Goal: Task Accomplishment & Management: Manage account settings

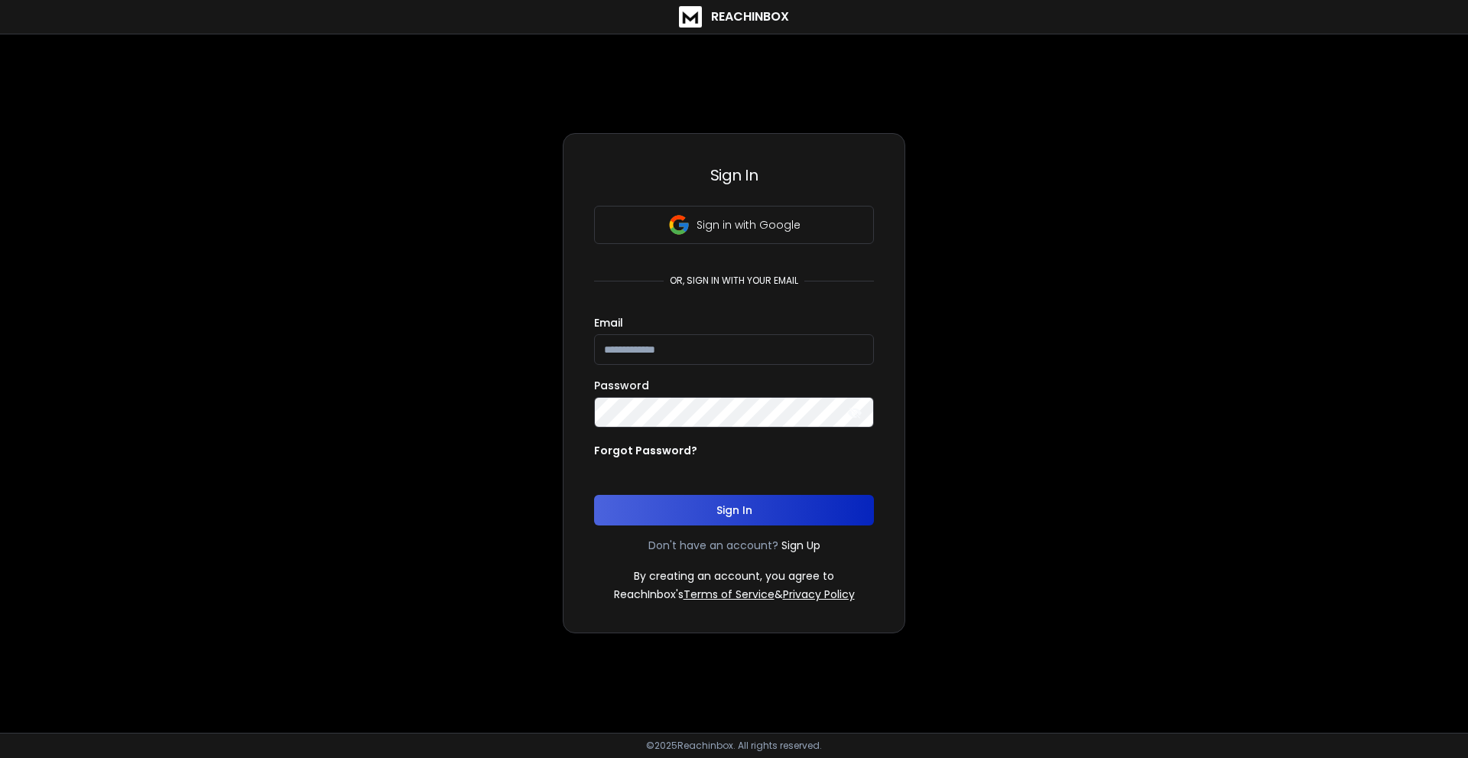
click at [753, 340] on input "email" at bounding box center [734, 349] width 280 height 31
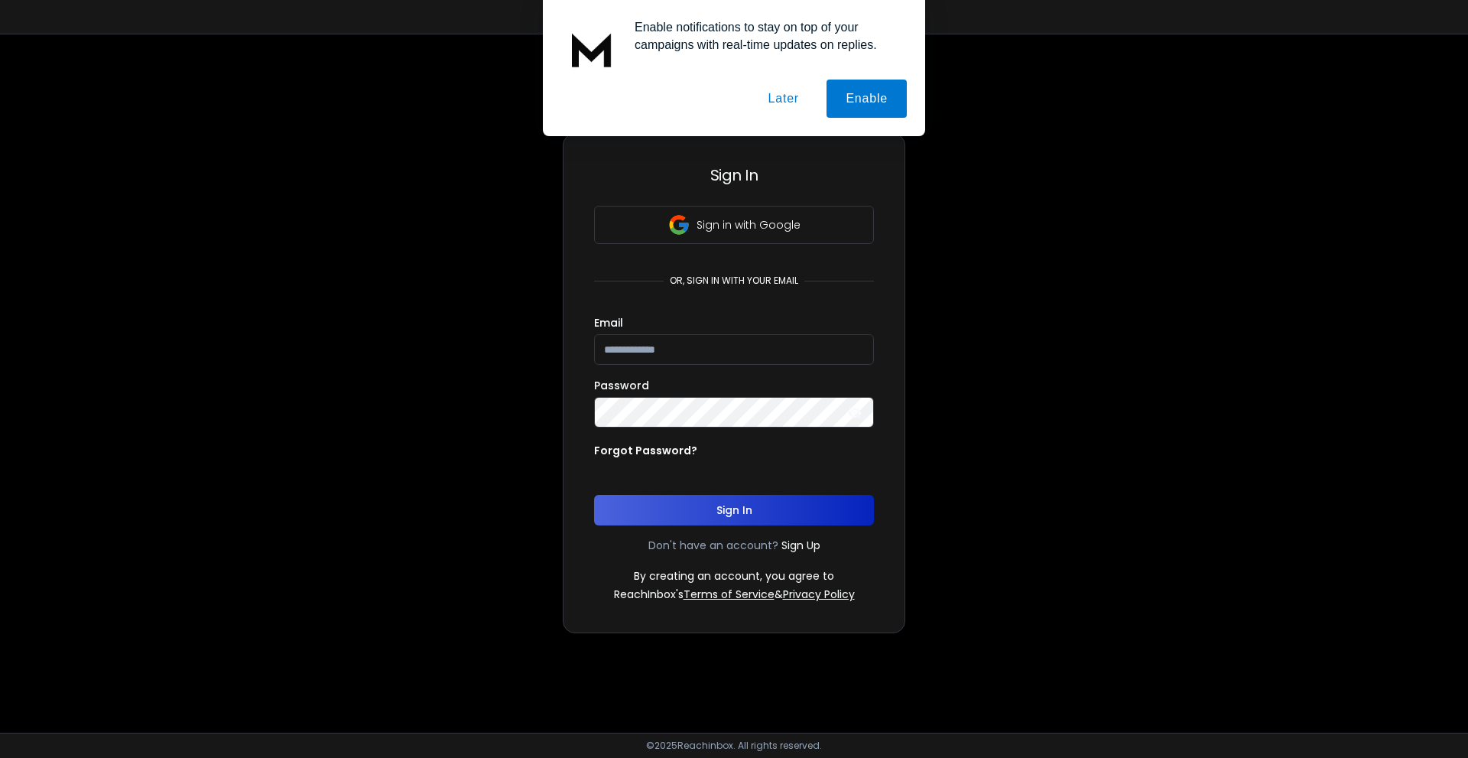
click at [784, 101] on button "Later" at bounding box center [783, 99] width 69 height 38
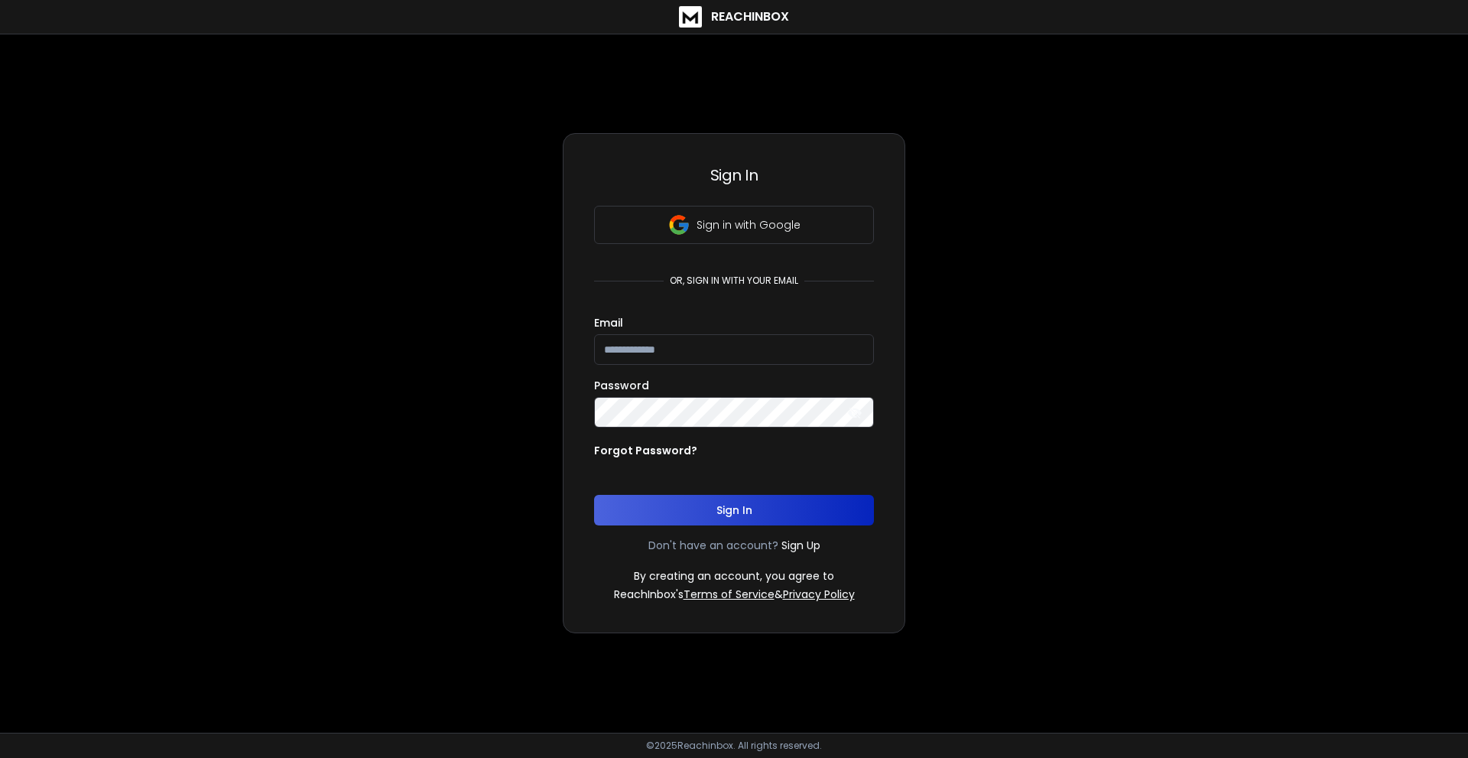
click at [736, 352] on input "email" at bounding box center [734, 349] width 280 height 31
paste input "**********"
type input "**********"
click at [725, 508] on button "Sign In" at bounding box center [734, 510] width 280 height 31
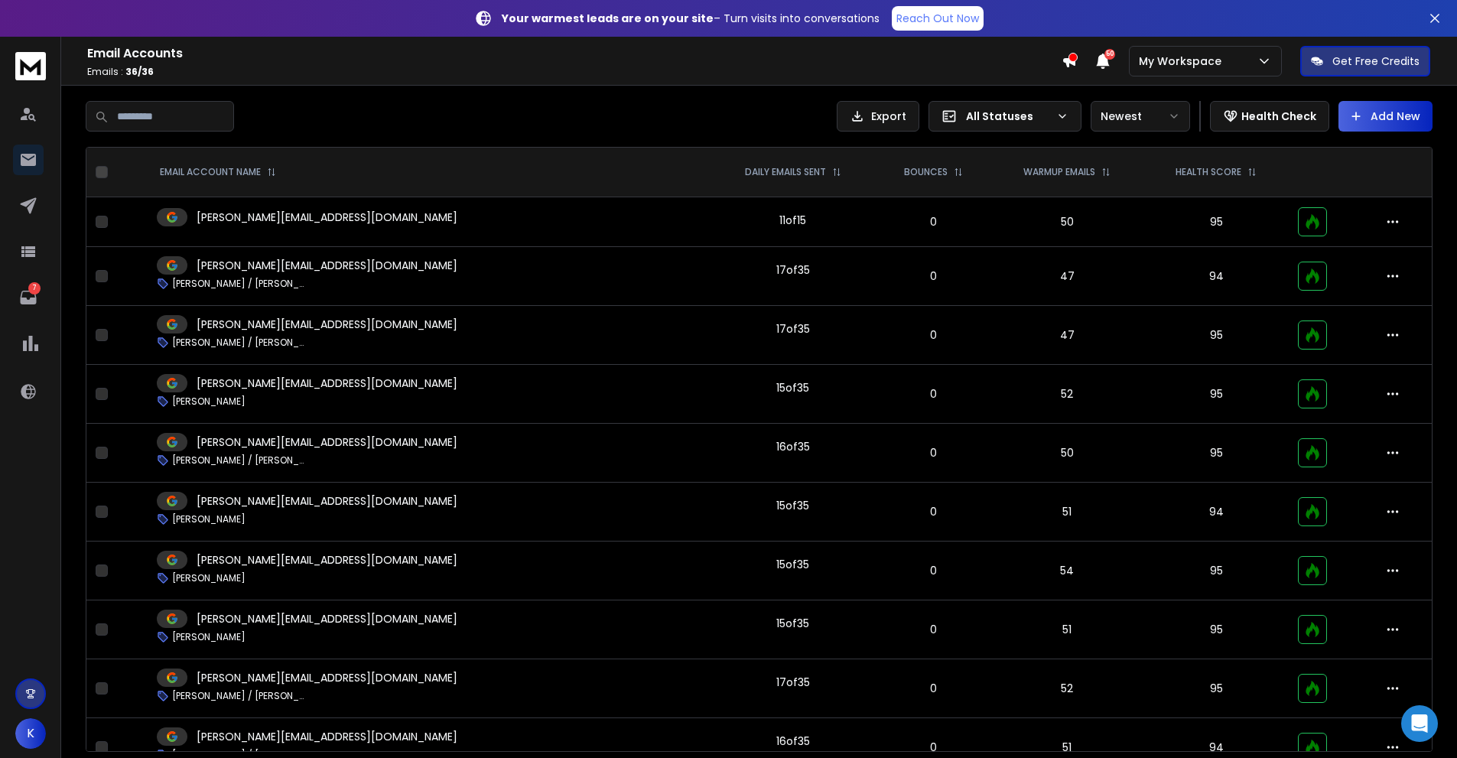
click at [27, 717] on div "K" at bounding box center [30, 713] width 31 height 70
click at [28, 731] on span "K" at bounding box center [30, 733] width 31 height 31
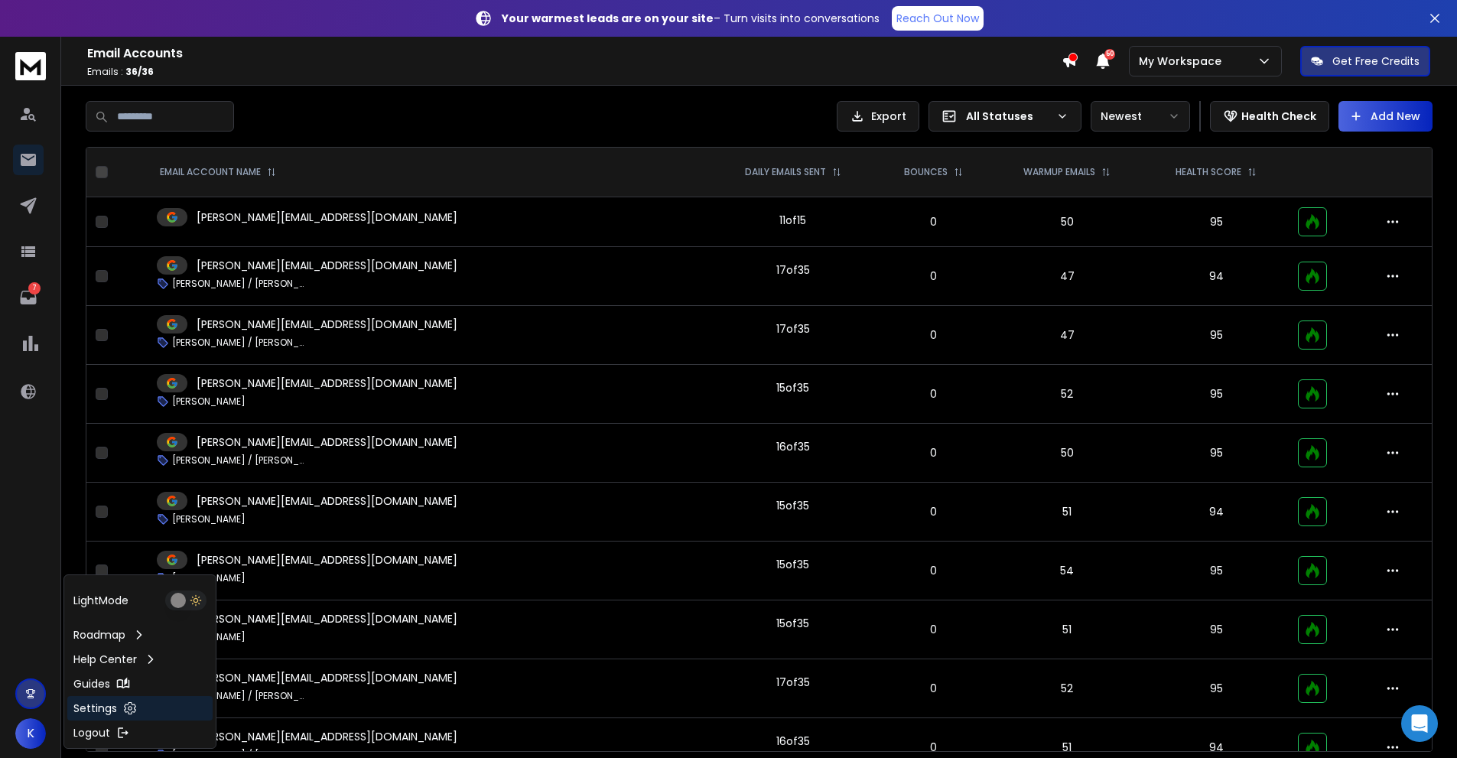
click at [136, 705] on icon at bounding box center [130, 708] width 14 height 14
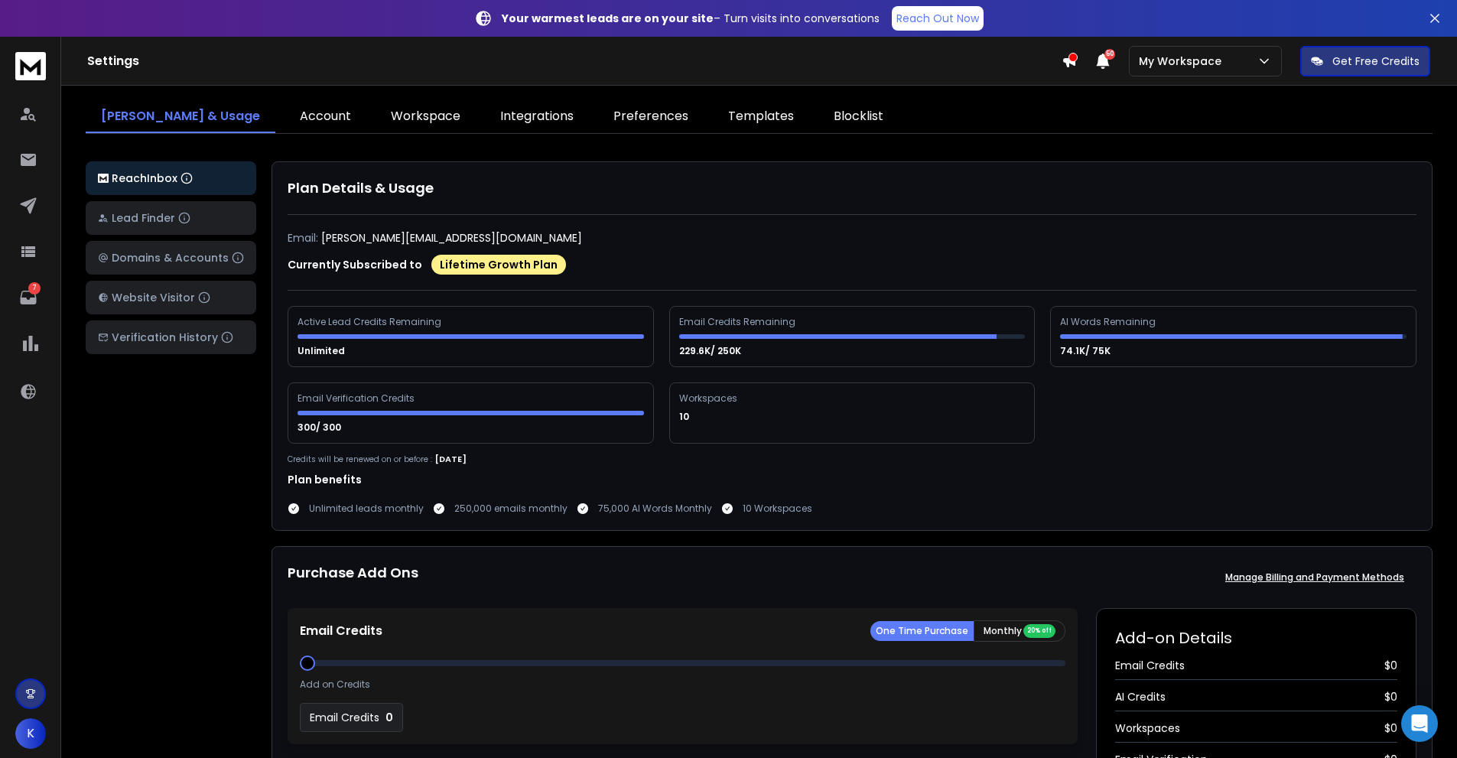
click at [496, 112] on link "Integrations" at bounding box center [537, 117] width 104 height 32
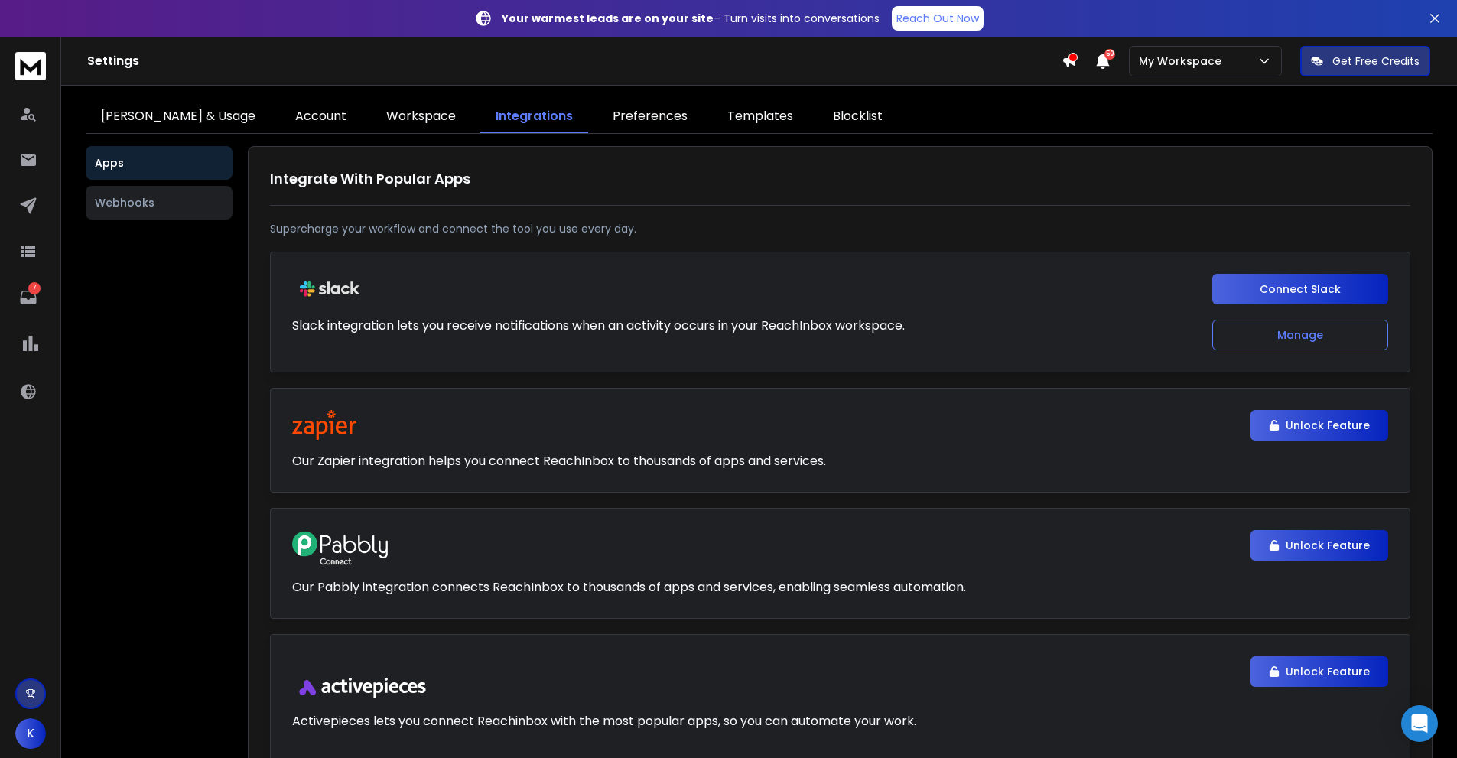
click at [140, 207] on button "Webhooks" at bounding box center [159, 203] width 147 height 34
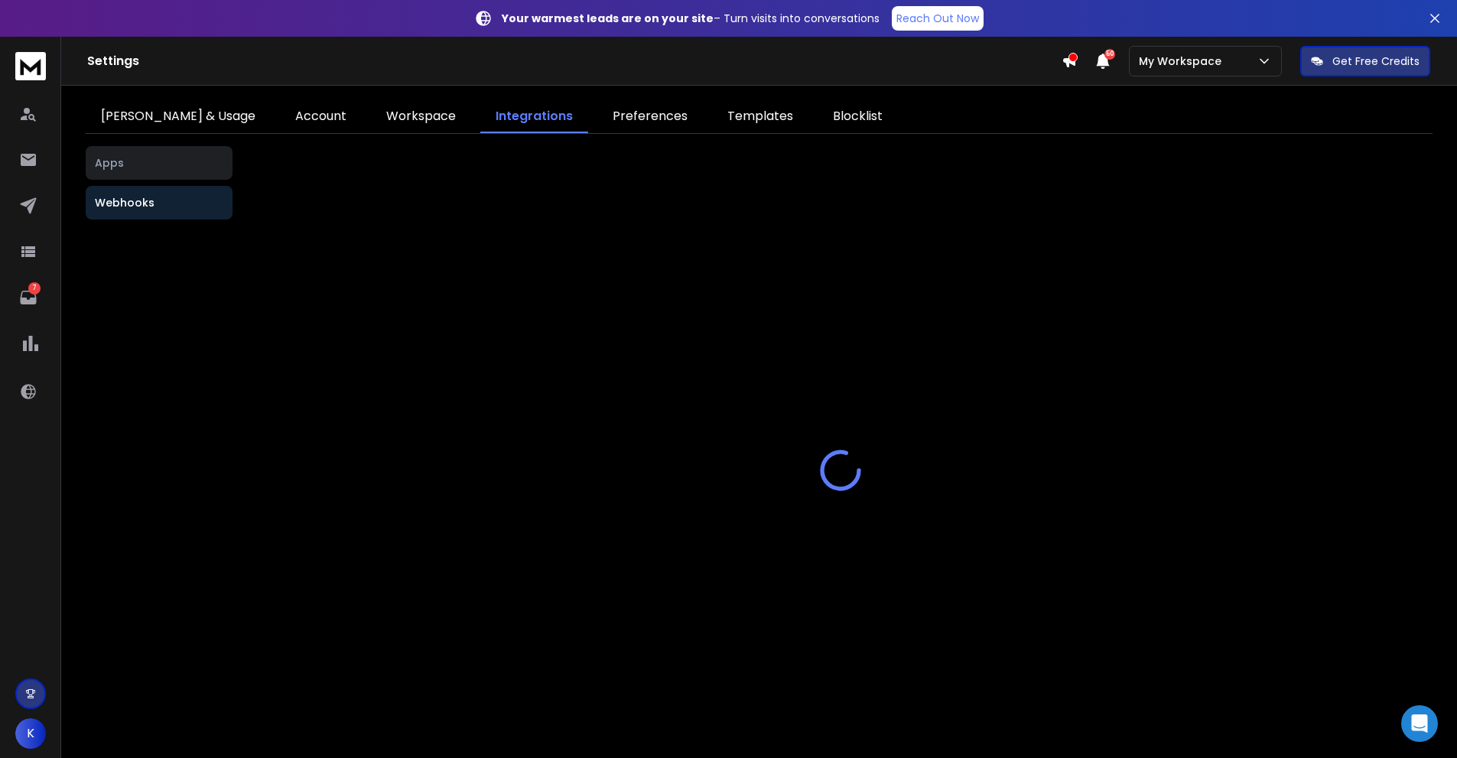
click at [171, 164] on button "Apps" at bounding box center [159, 163] width 147 height 34
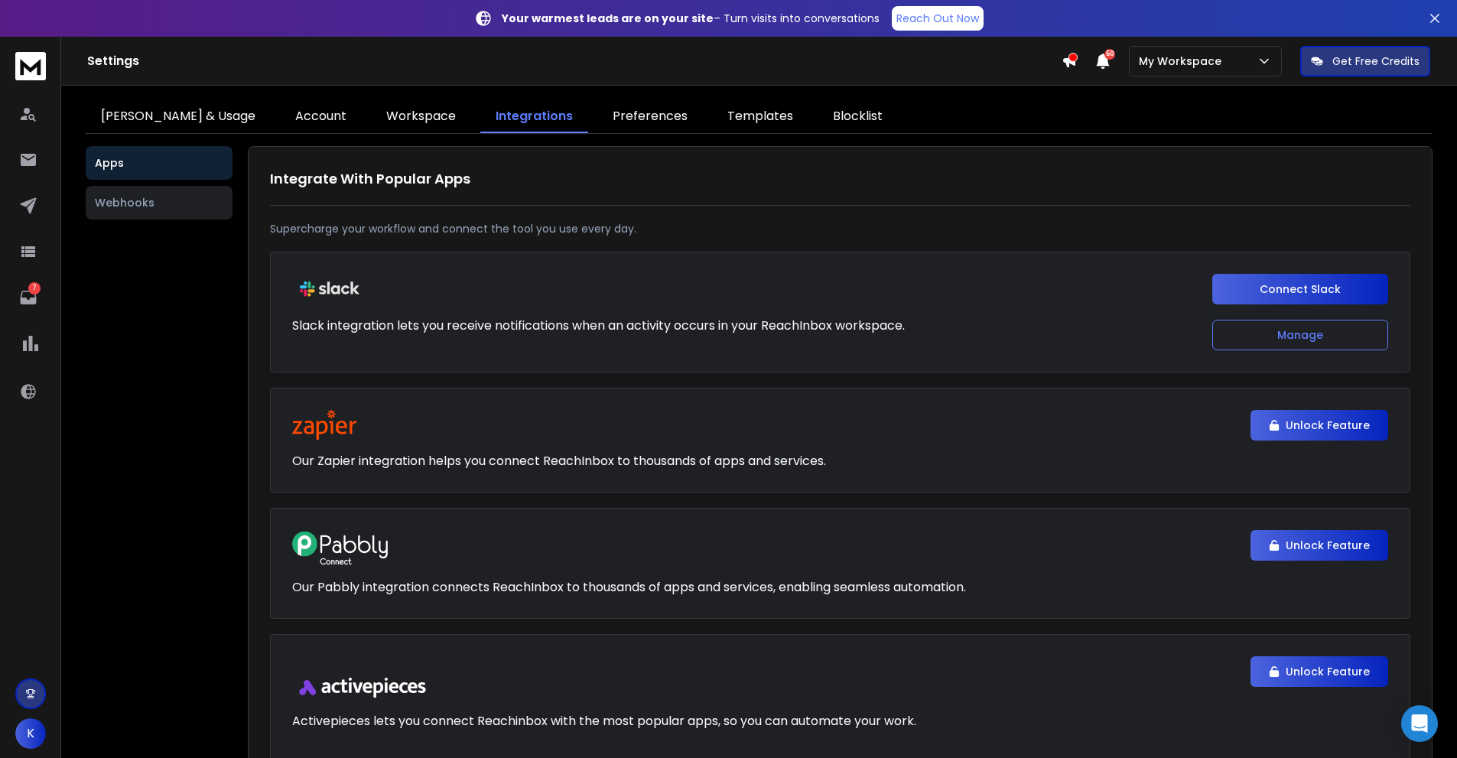
click at [371, 128] on link "Workspace" at bounding box center [421, 117] width 100 height 32
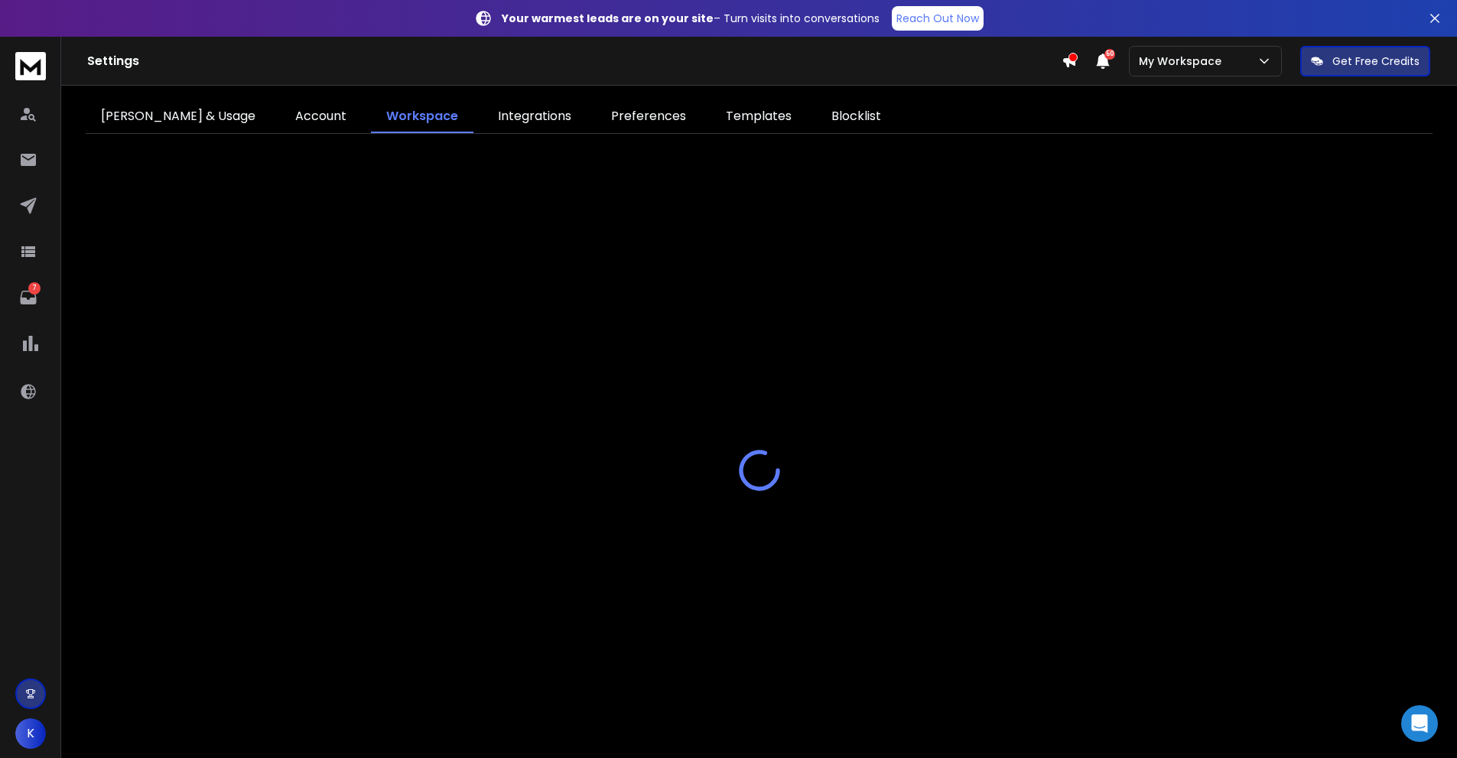
click at [482, 116] on link "Integrations" at bounding box center [534, 117] width 104 height 32
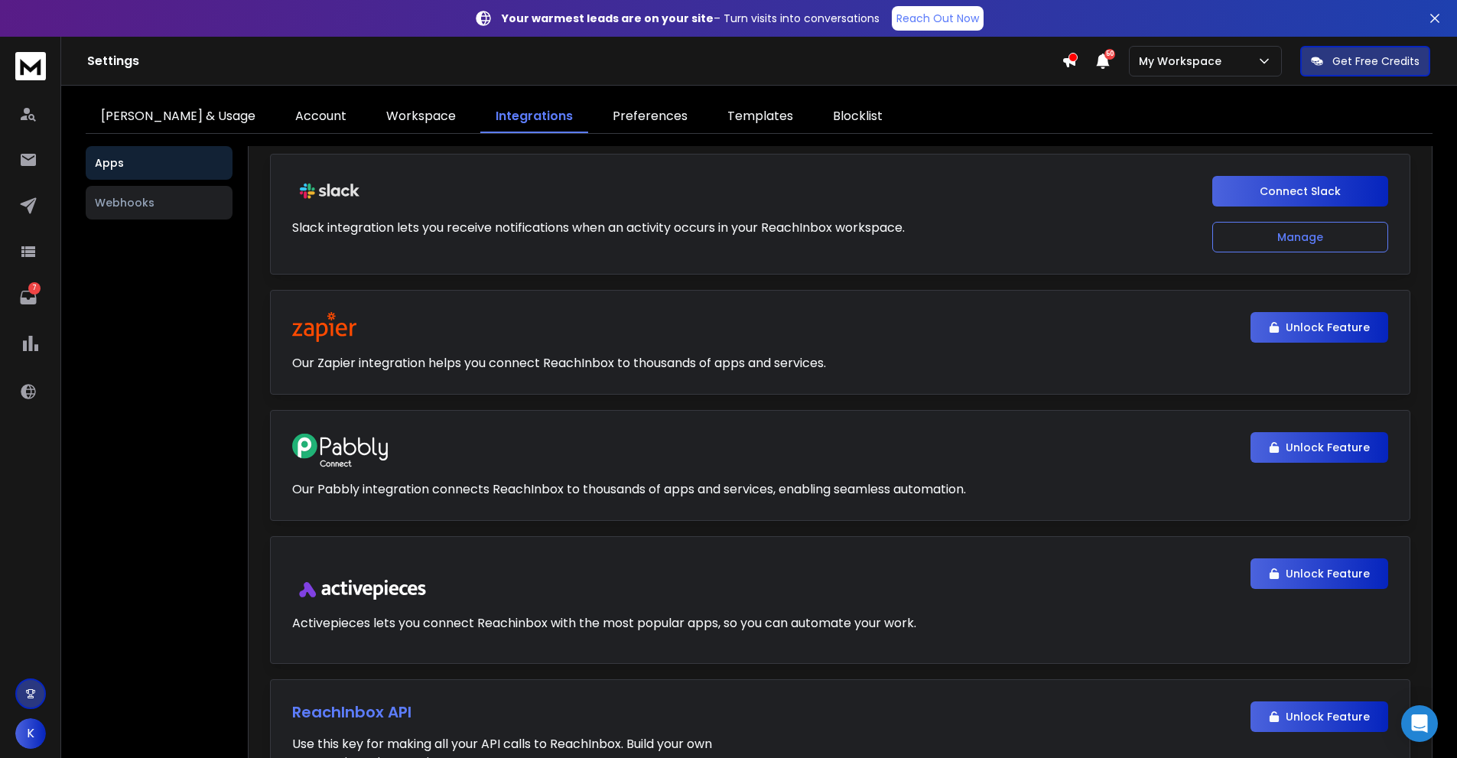
scroll to position [120, 0]
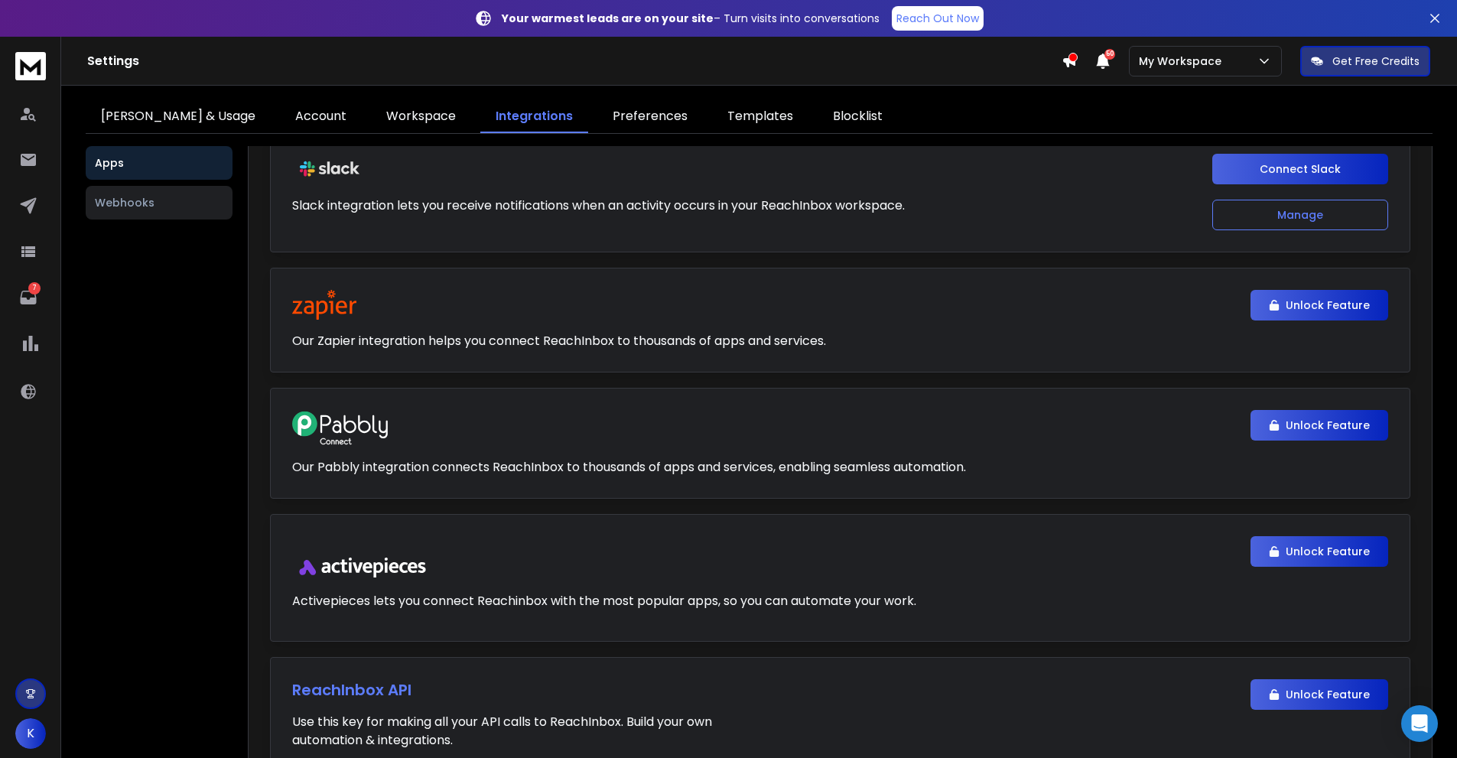
click at [1309, 697] on p "Unlock Feature" at bounding box center [1327, 694] width 84 height 15
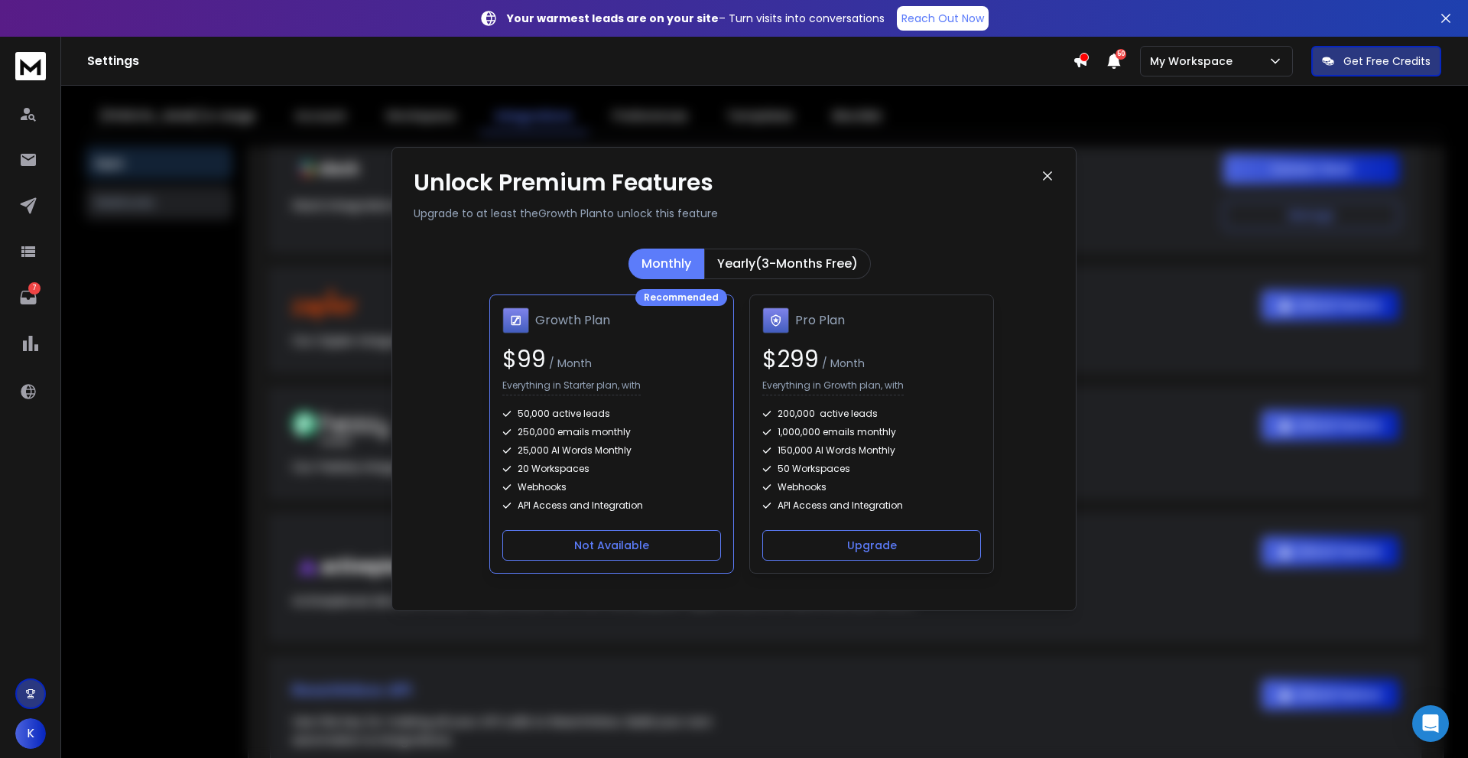
click at [1051, 178] on icon at bounding box center [1048, 176] width 14 height 14
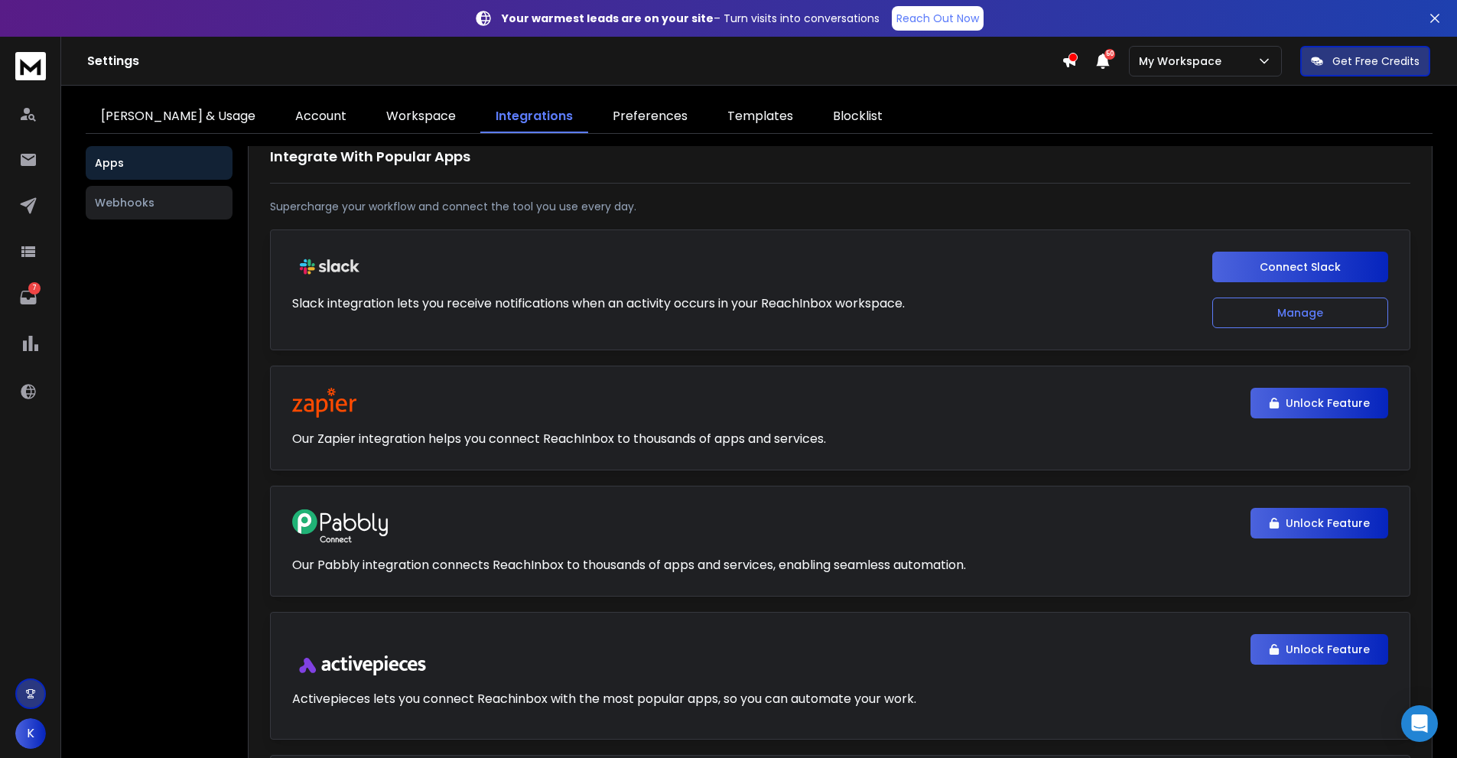
scroll to position [0, 0]
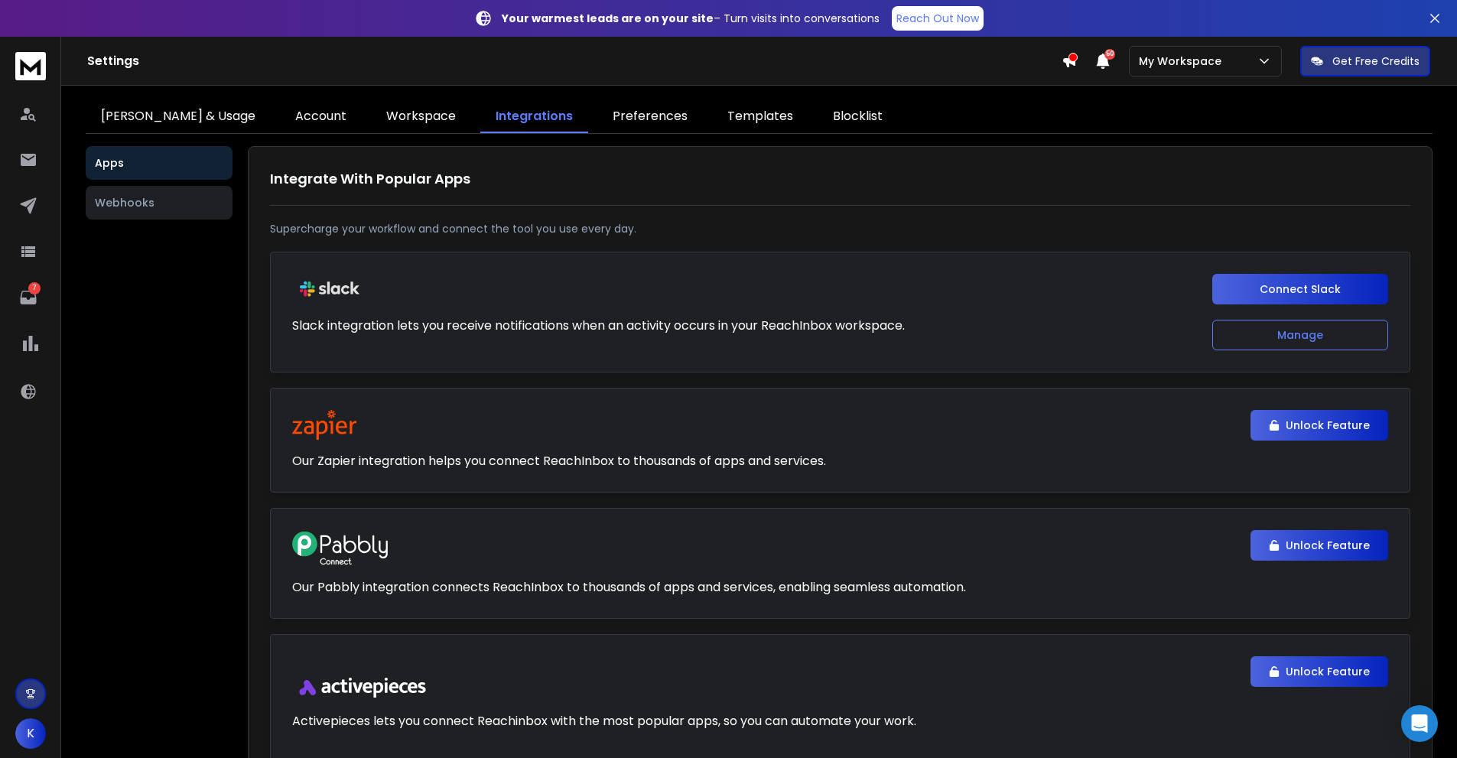
click at [386, 115] on link "Workspace" at bounding box center [421, 117] width 100 height 32
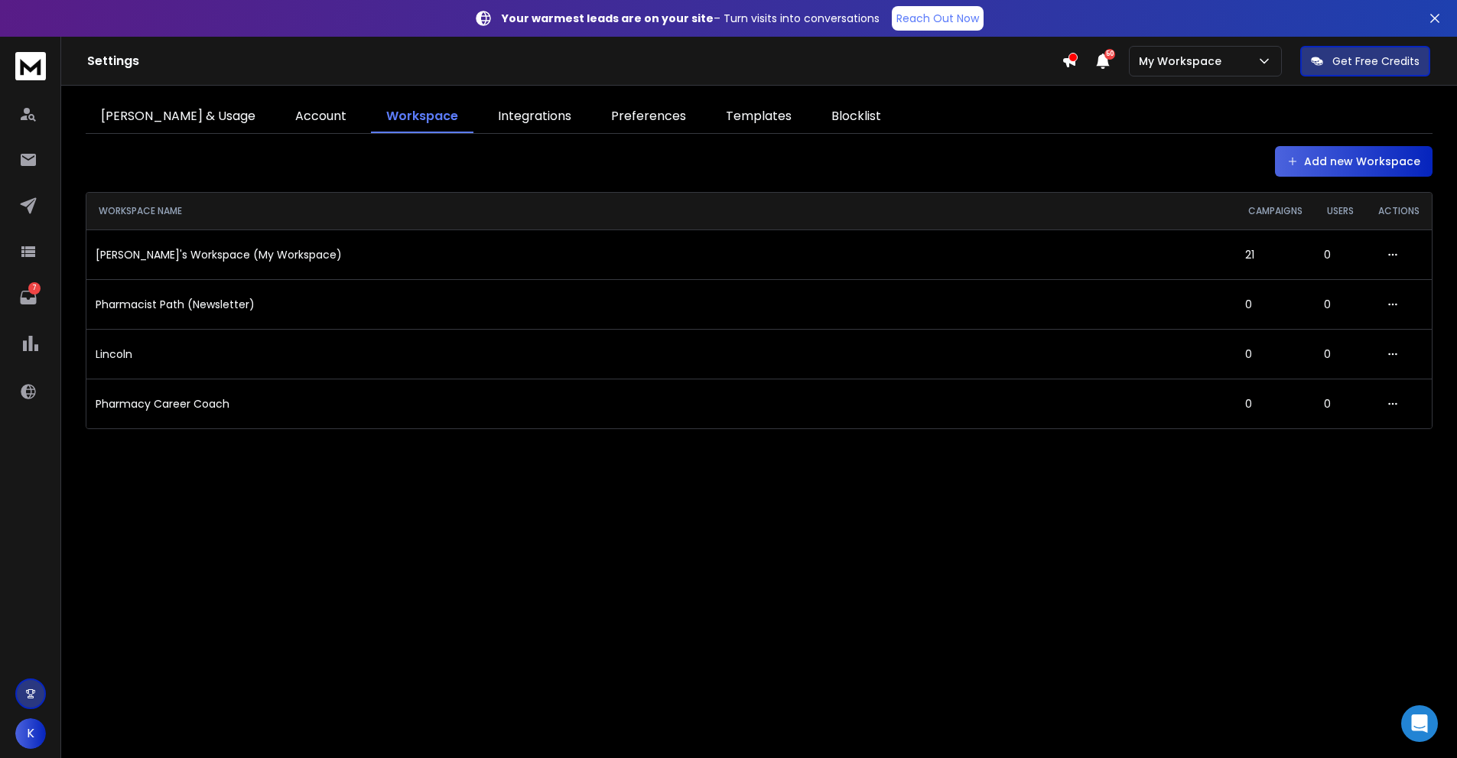
click at [482, 114] on link "Integrations" at bounding box center [534, 117] width 104 height 32
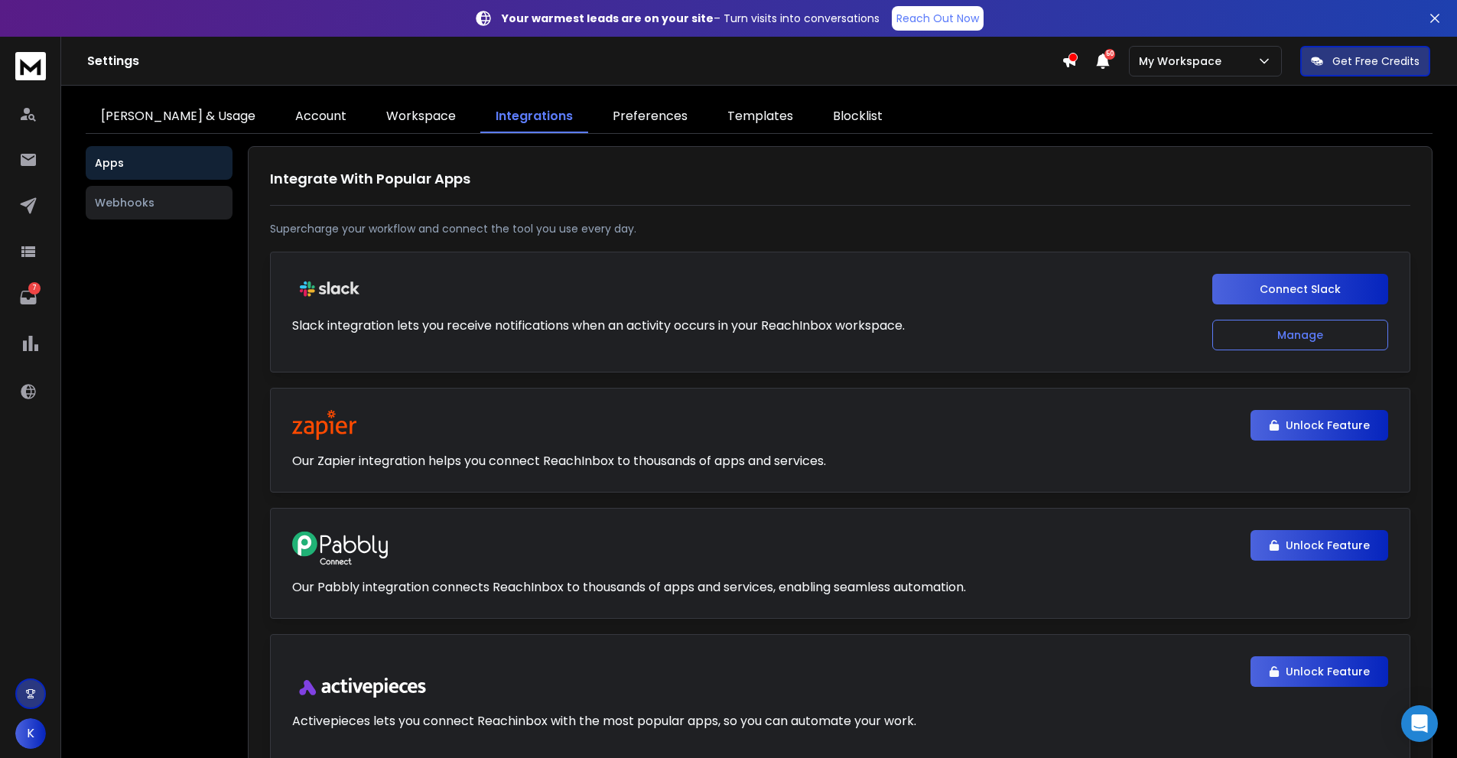
click at [388, 112] on link "Workspace" at bounding box center [421, 117] width 100 height 32
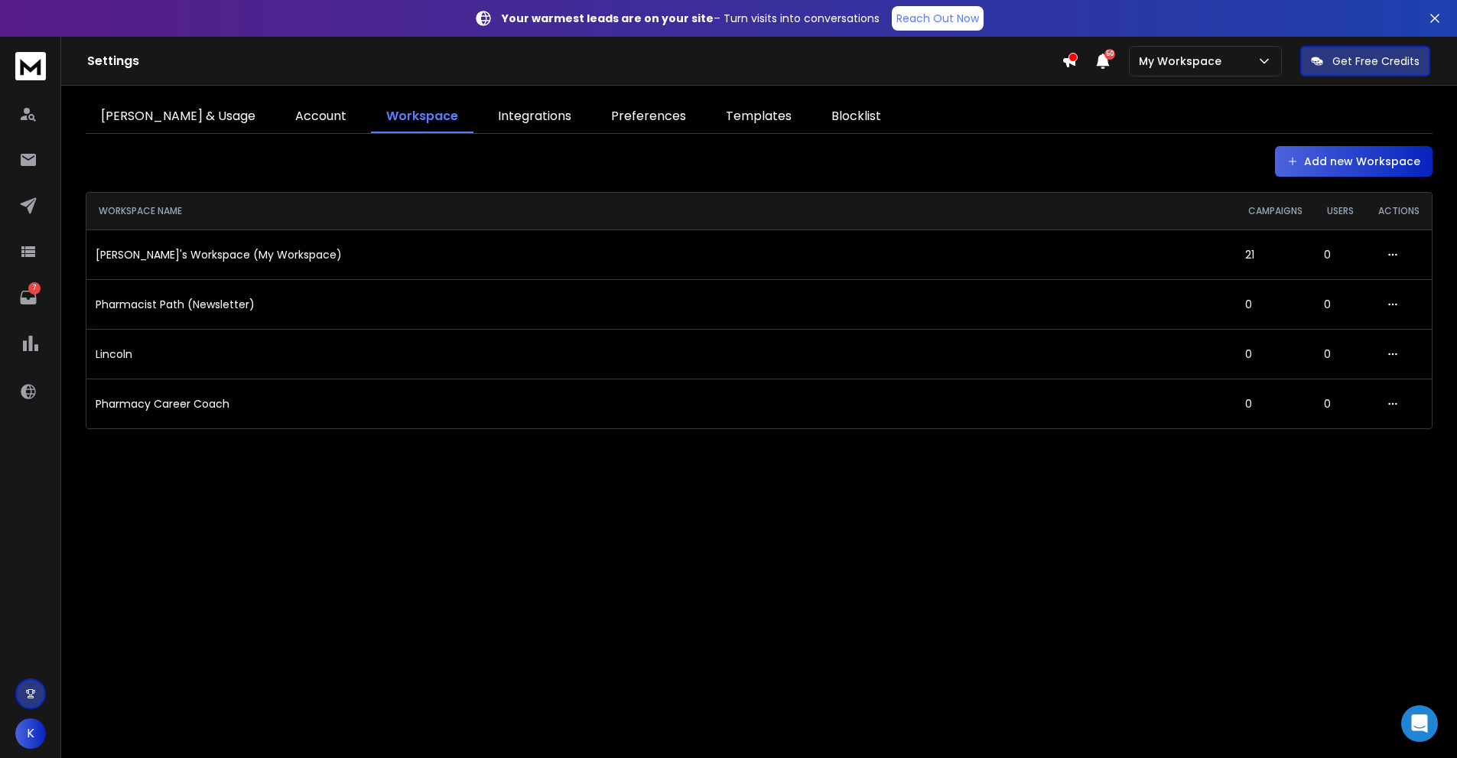
click at [280, 117] on link "Account" at bounding box center [321, 117] width 82 height 32
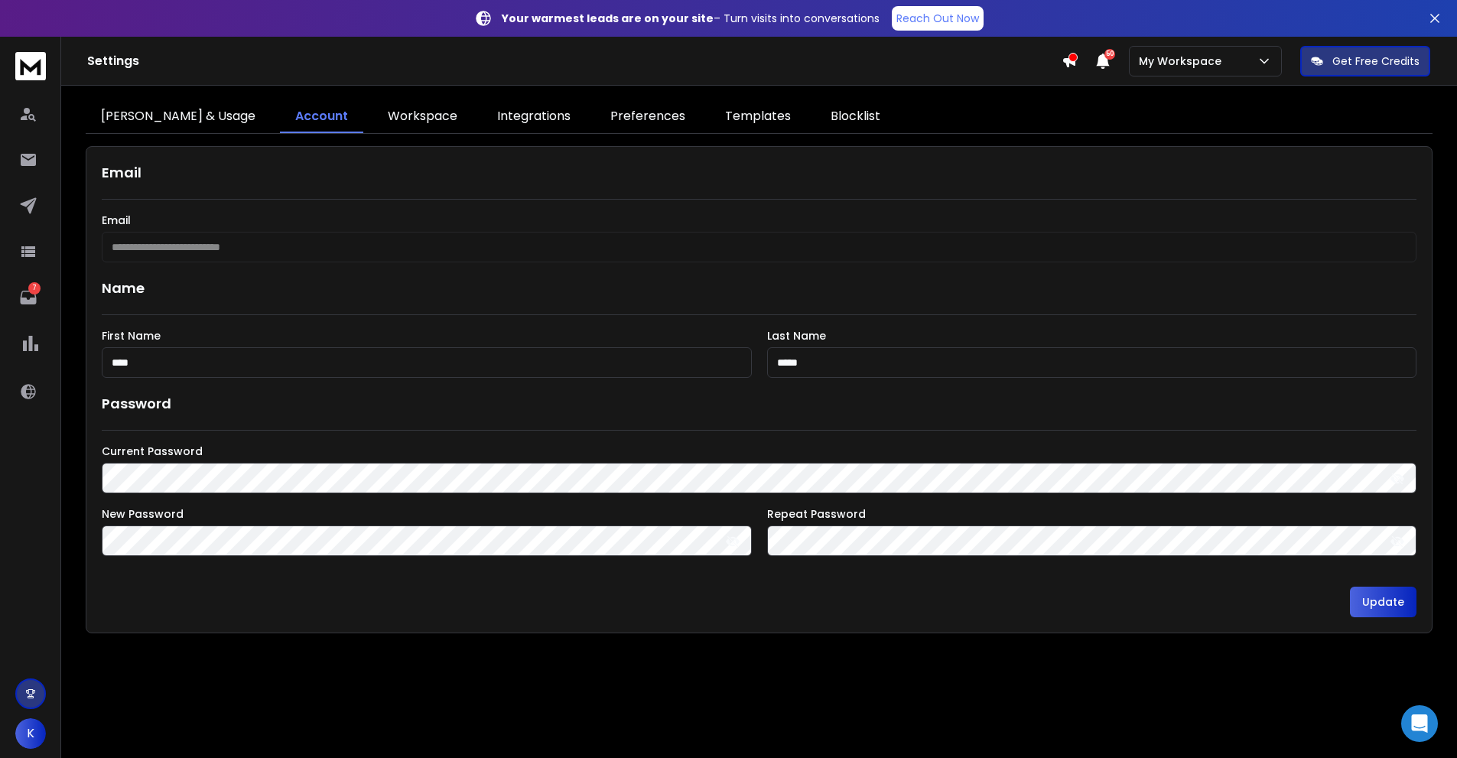
click at [155, 123] on link "Billings & Usage" at bounding box center [178, 117] width 185 height 32
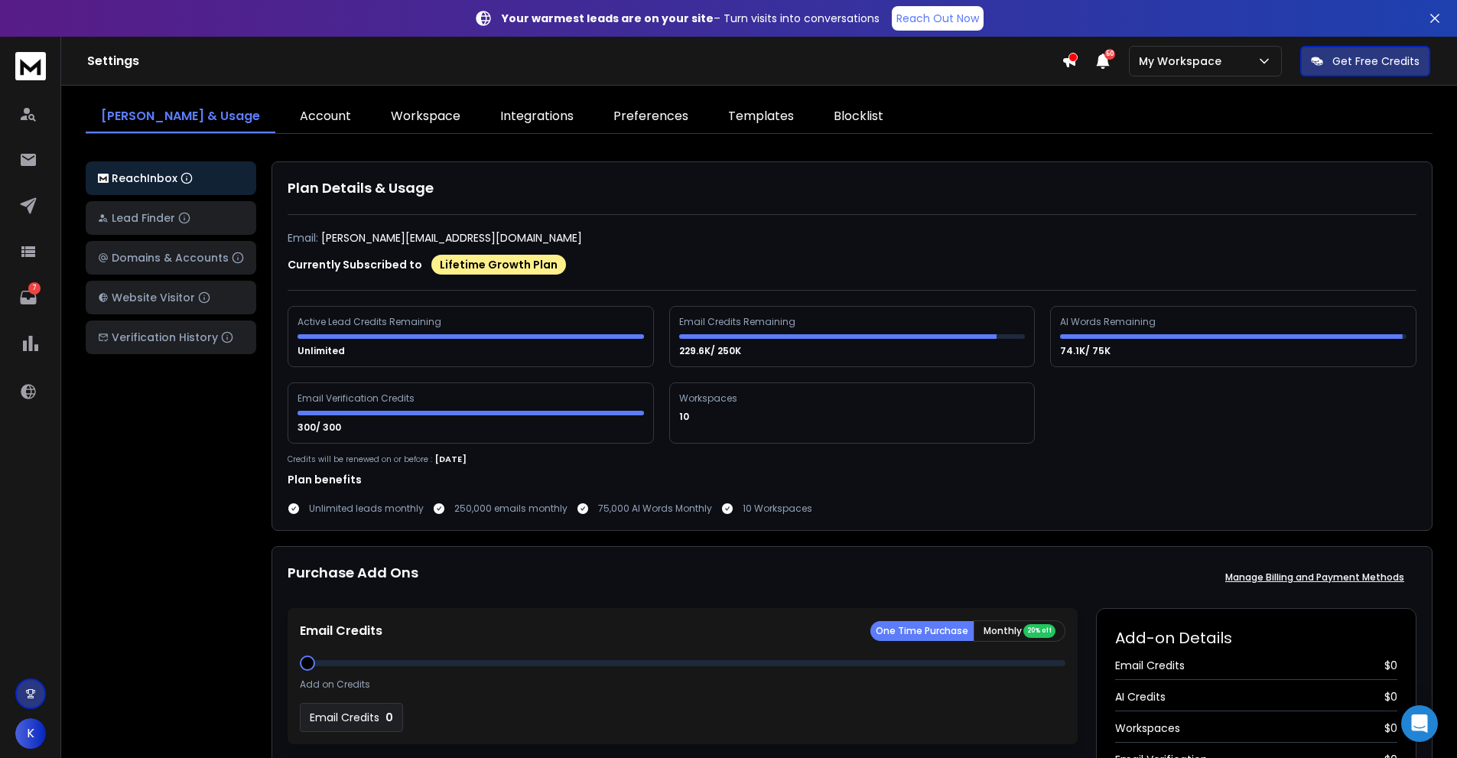
click at [496, 113] on link "Integrations" at bounding box center [537, 117] width 104 height 32
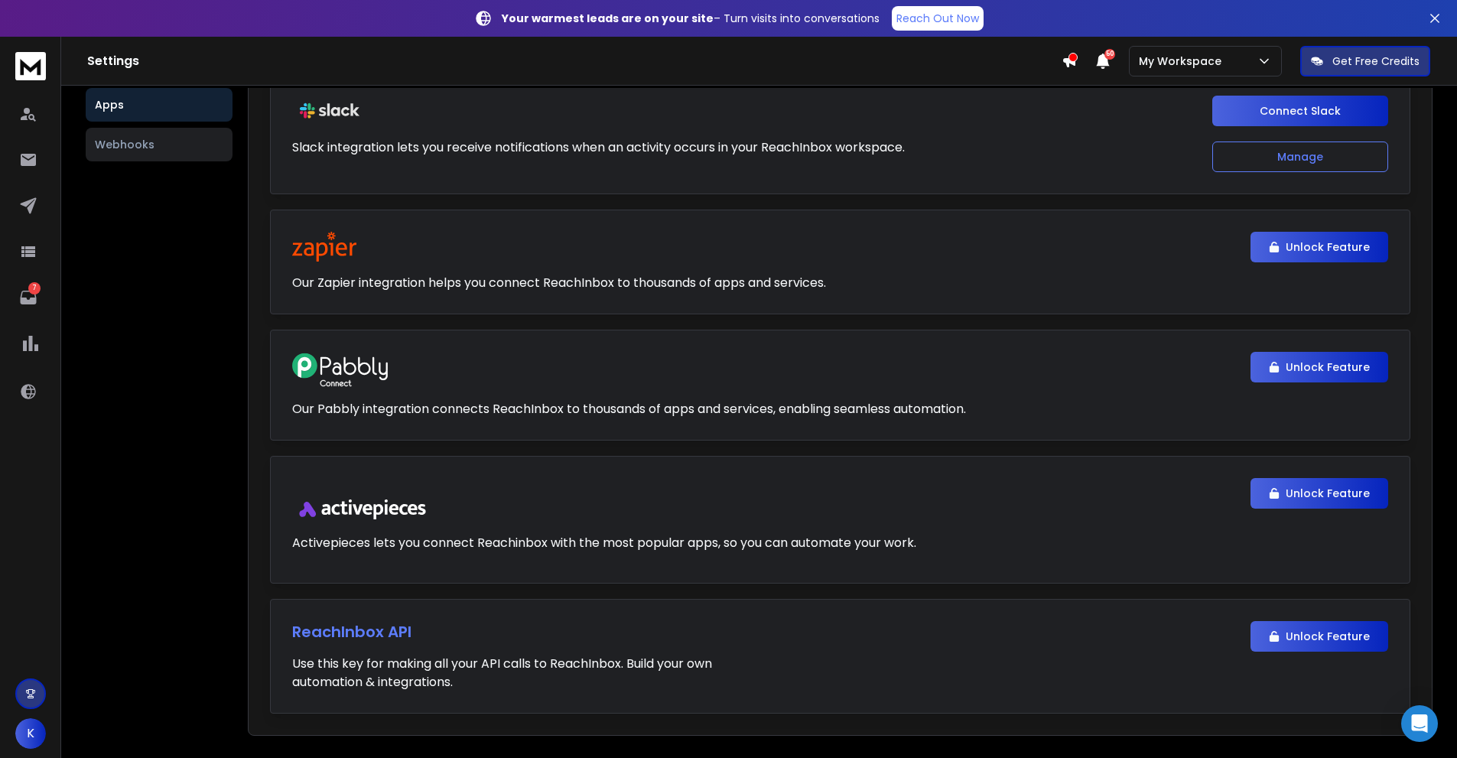
scroll to position [63, 0]
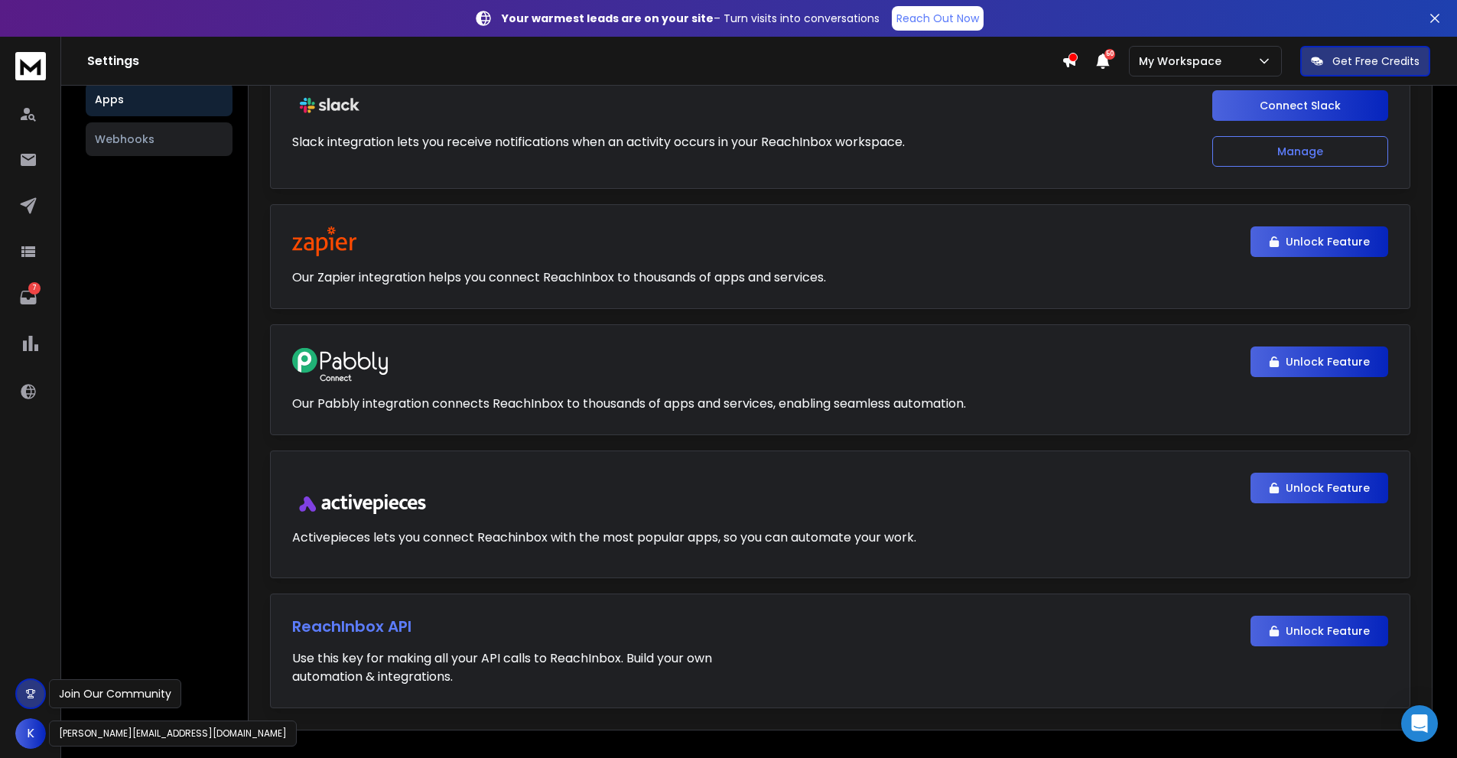
click at [26, 737] on span "K" at bounding box center [30, 733] width 31 height 31
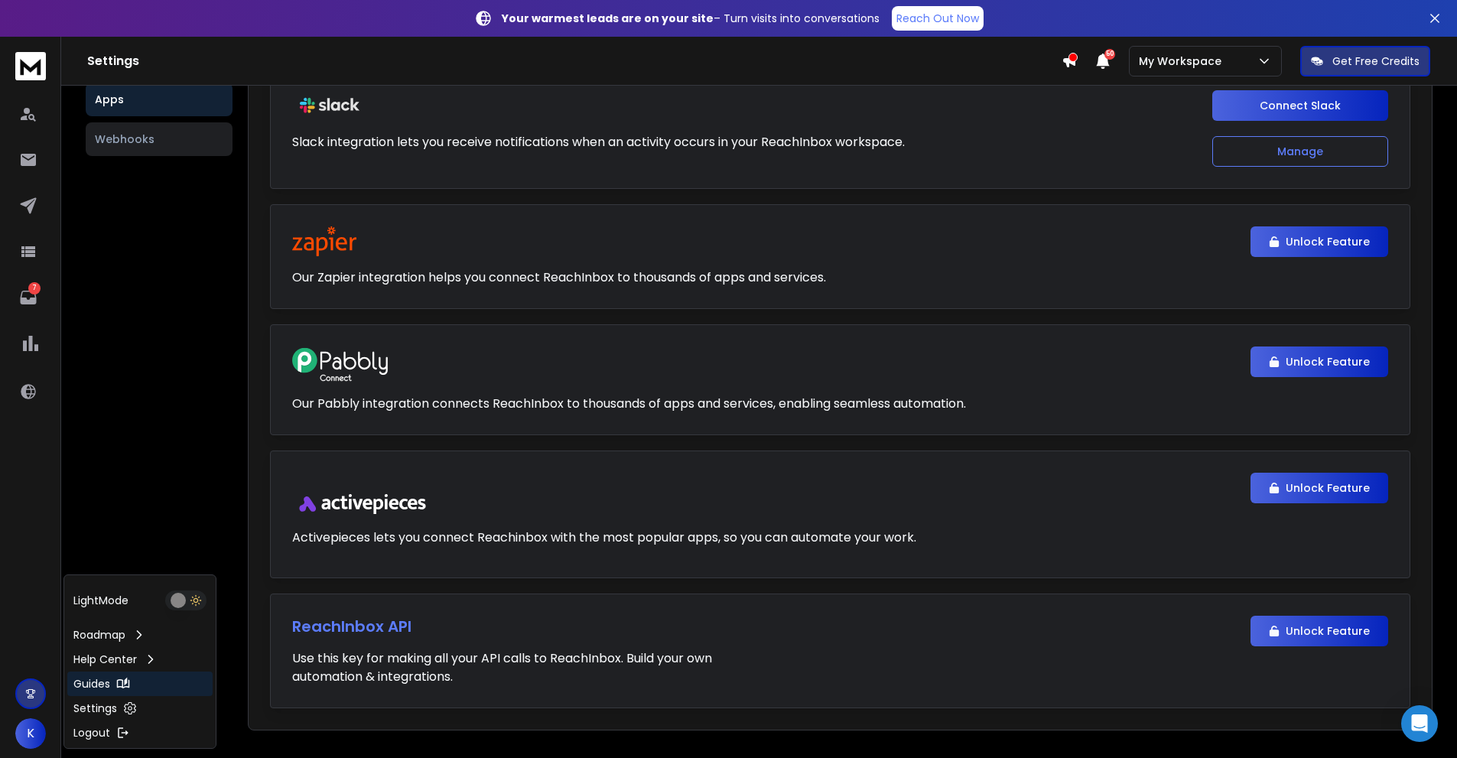
click at [585, 508] on icon at bounding box center [473, 479] width 363 height 74
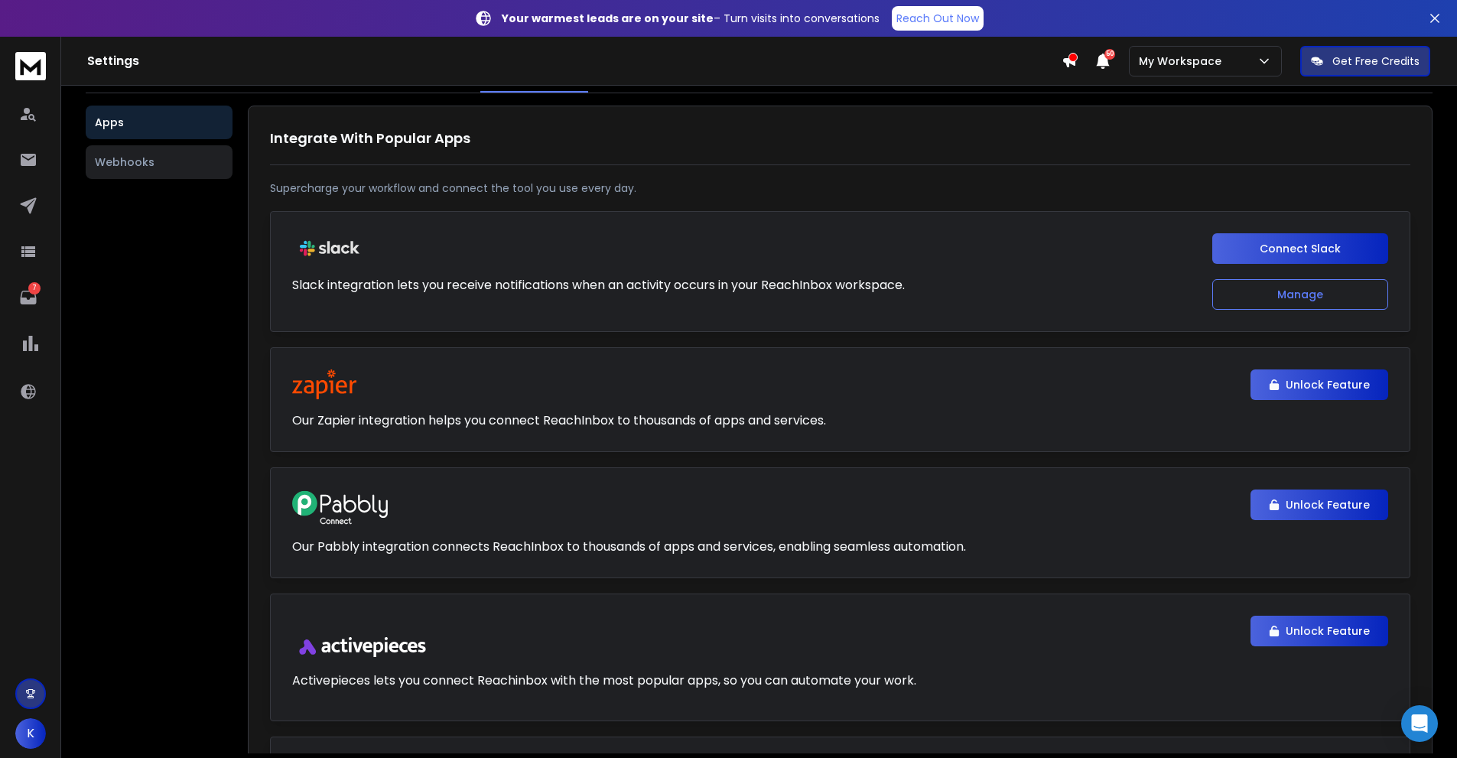
scroll to position [0, 0]
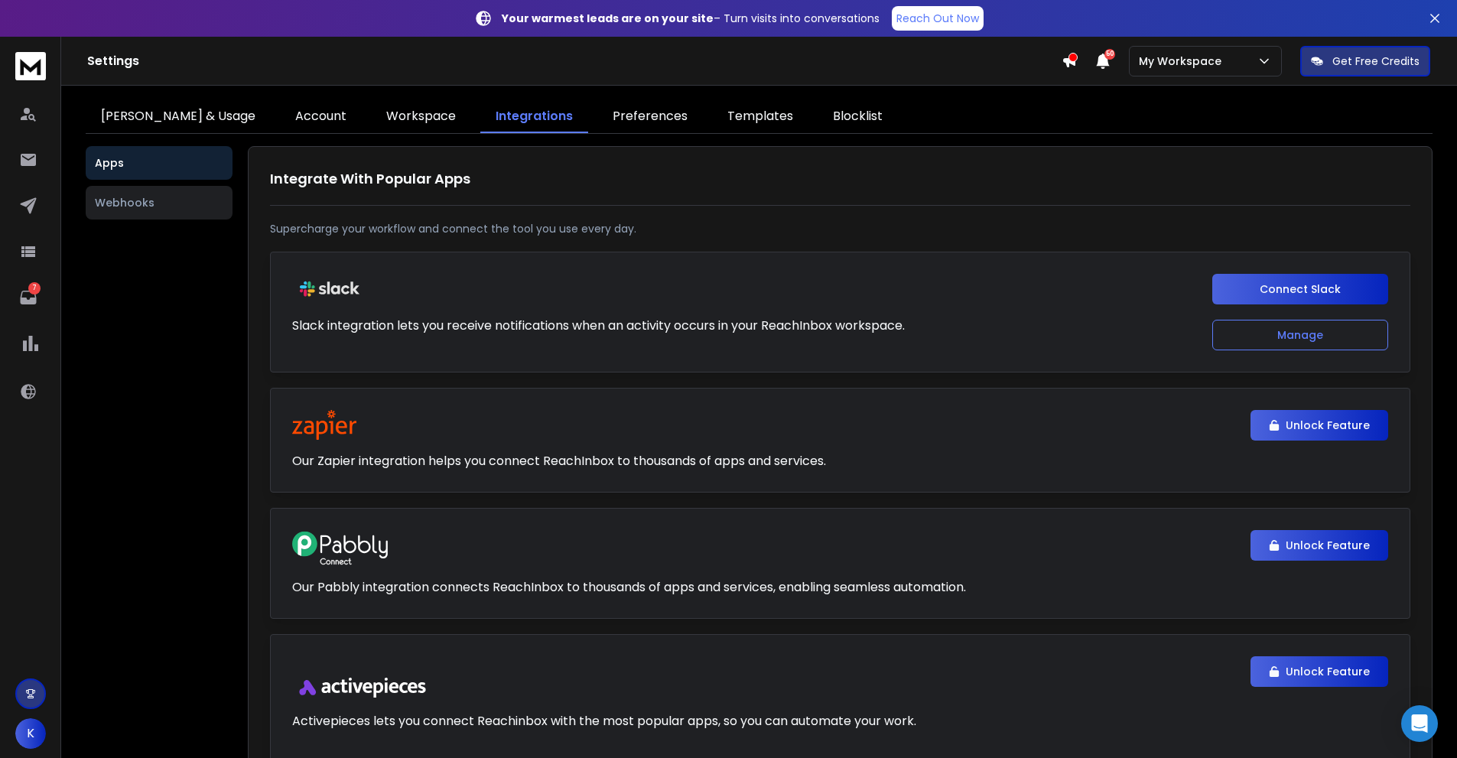
click at [177, 118] on link "Billings & Usage" at bounding box center [178, 117] width 185 height 32
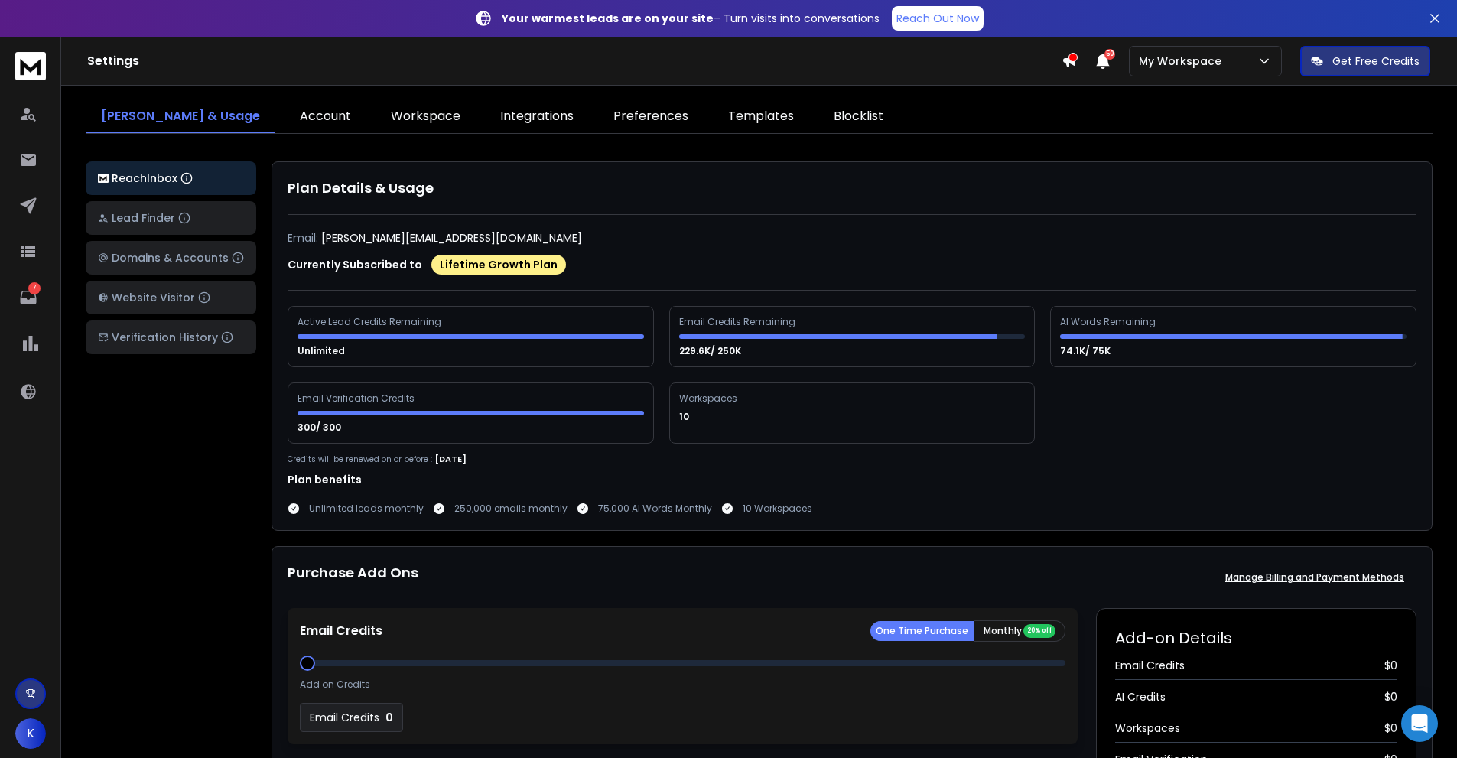
click at [485, 118] on link "Integrations" at bounding box center [537, 117] width 104 height 32
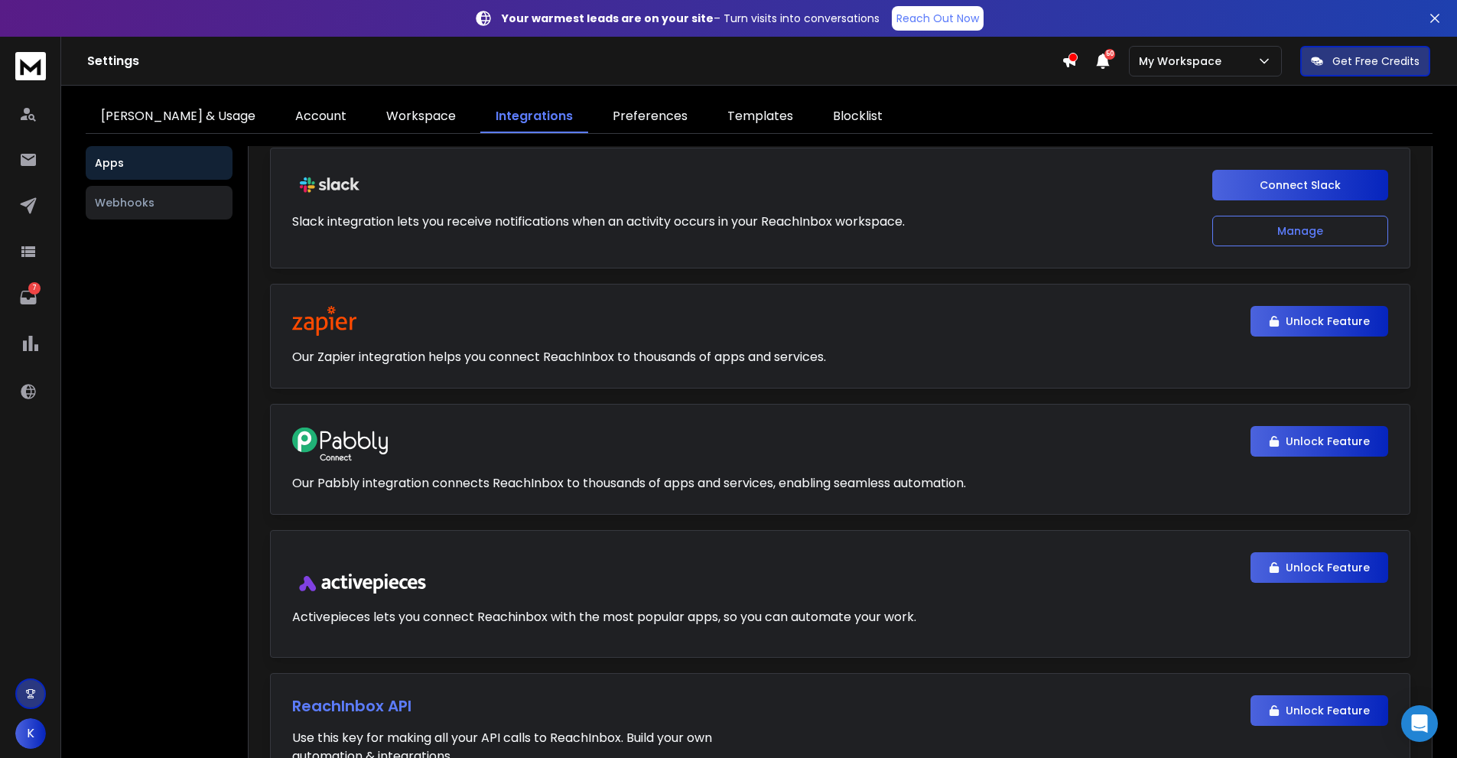
scroll to position [120, 0]
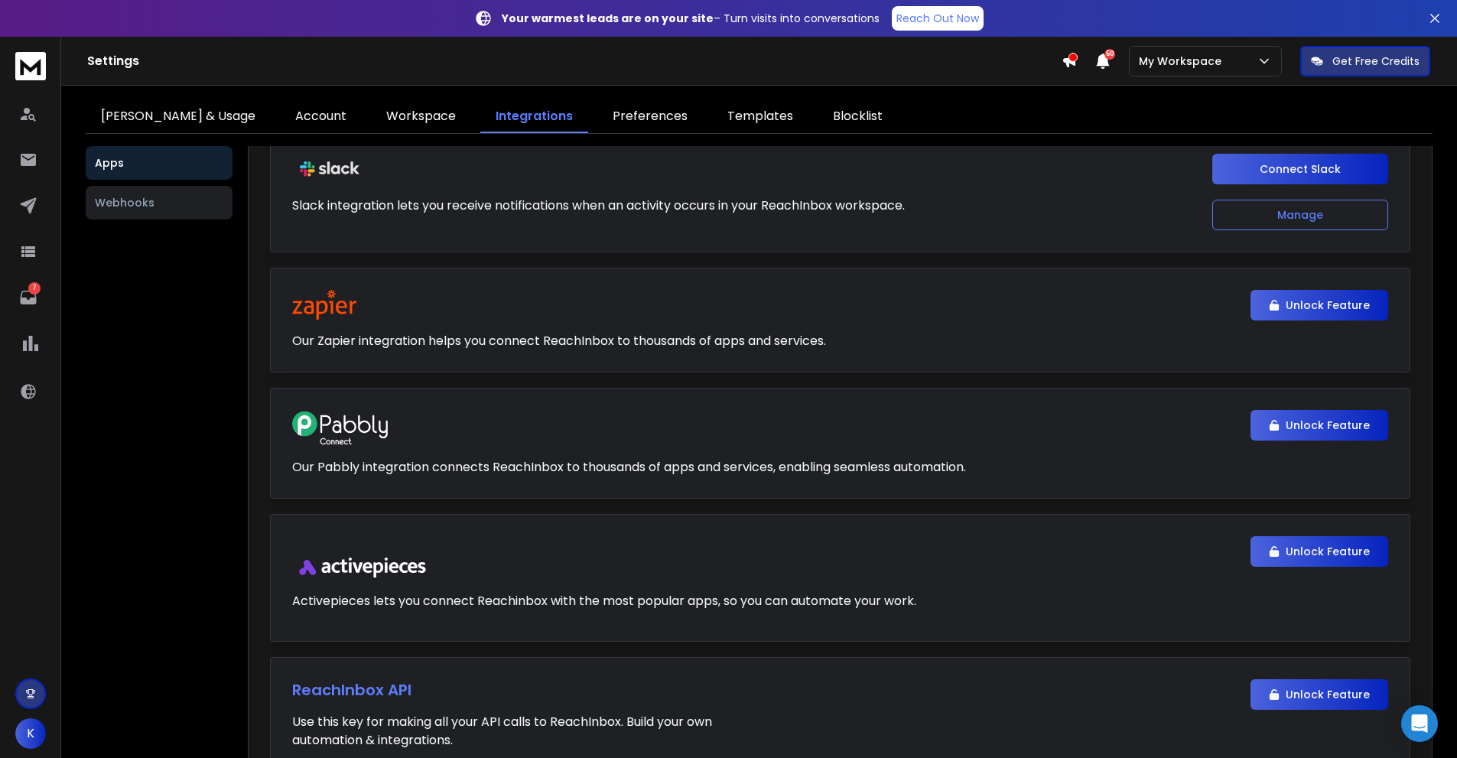
click at [1289, 690] on p "Unlock Feature" at bounding box center [1327, 694] width 84 height 15
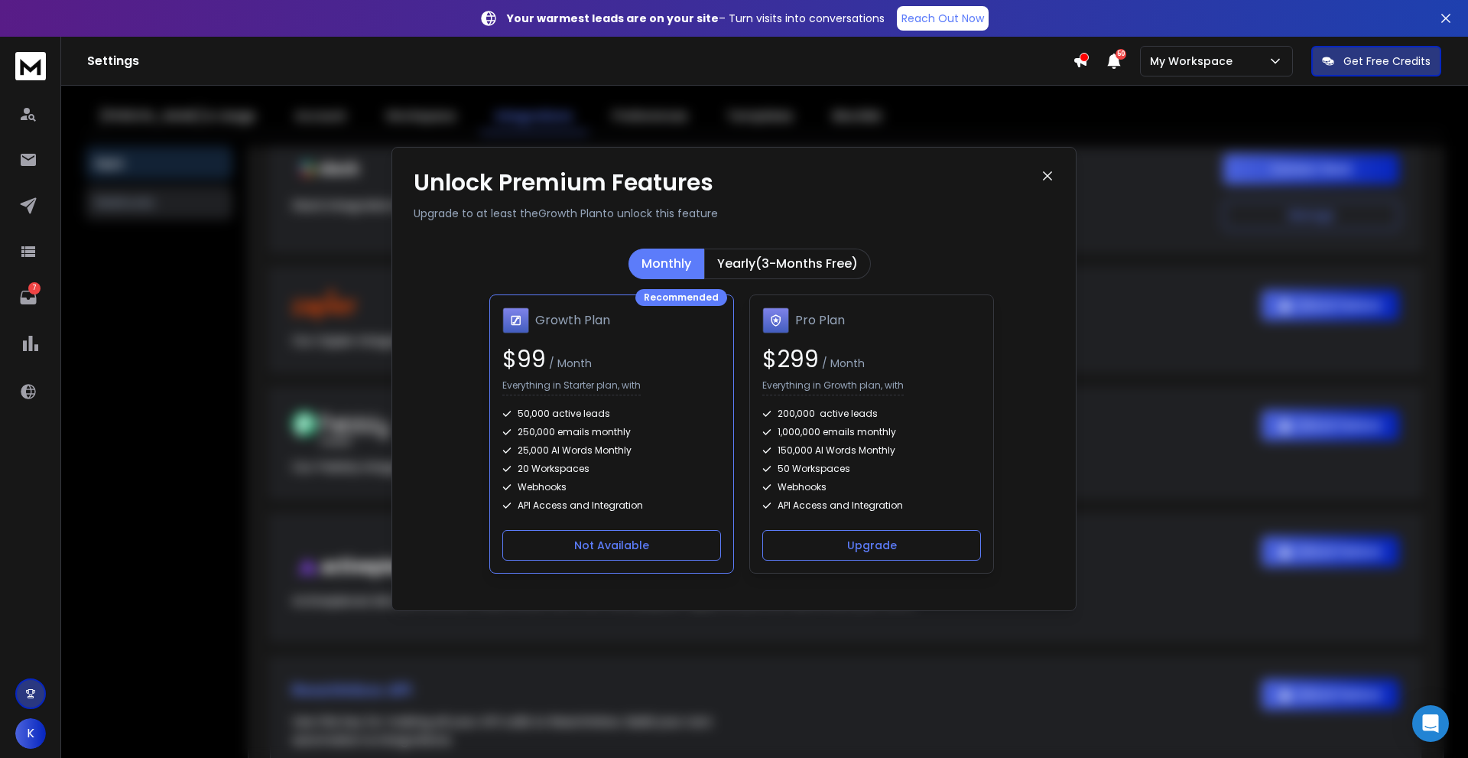
click at [1046, 180] on icon at bounding box center [1048, 176] width 14 height 14
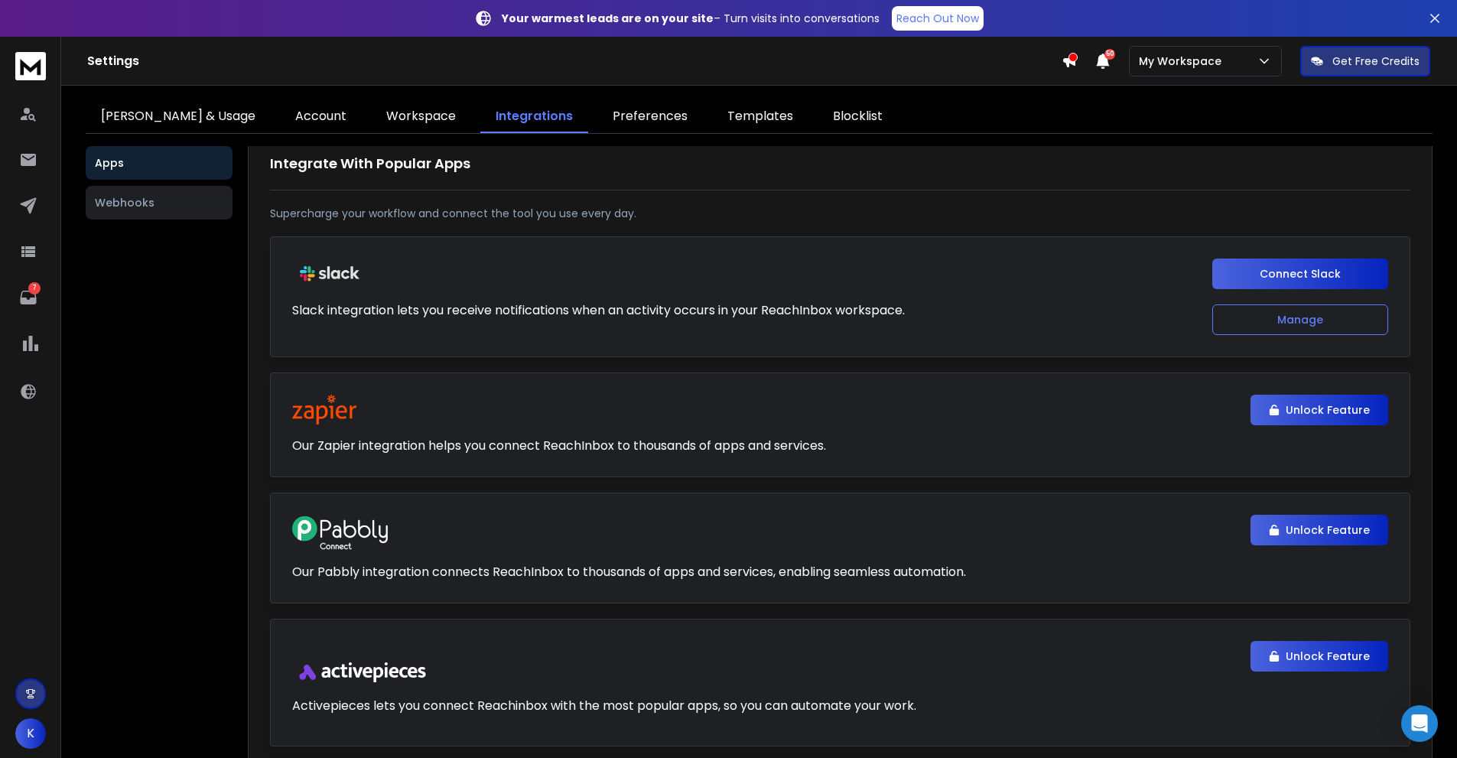
scroll to position [0, 0]
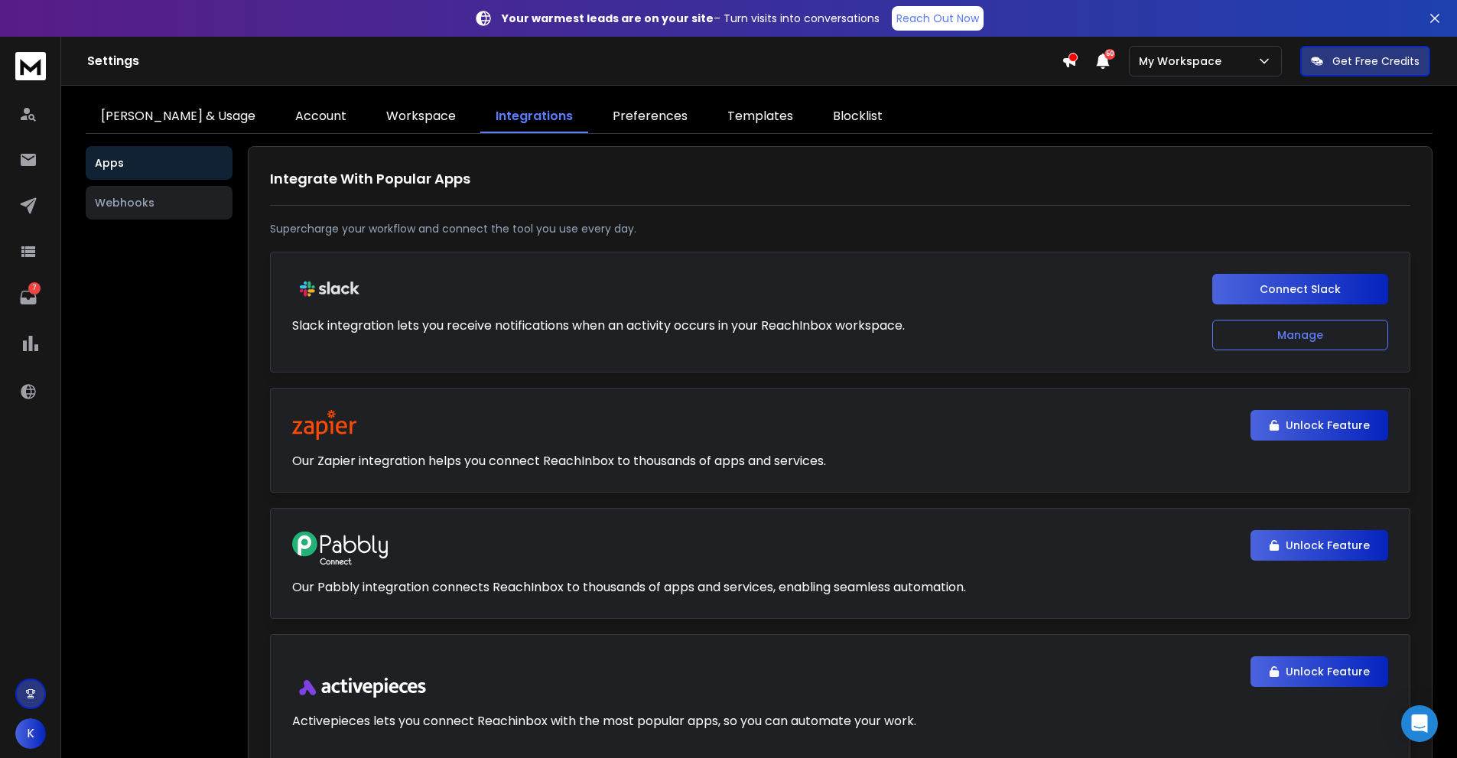
click at [371, 119] on link "Workspace" at bounding box center [421, 117] width 100 height 32
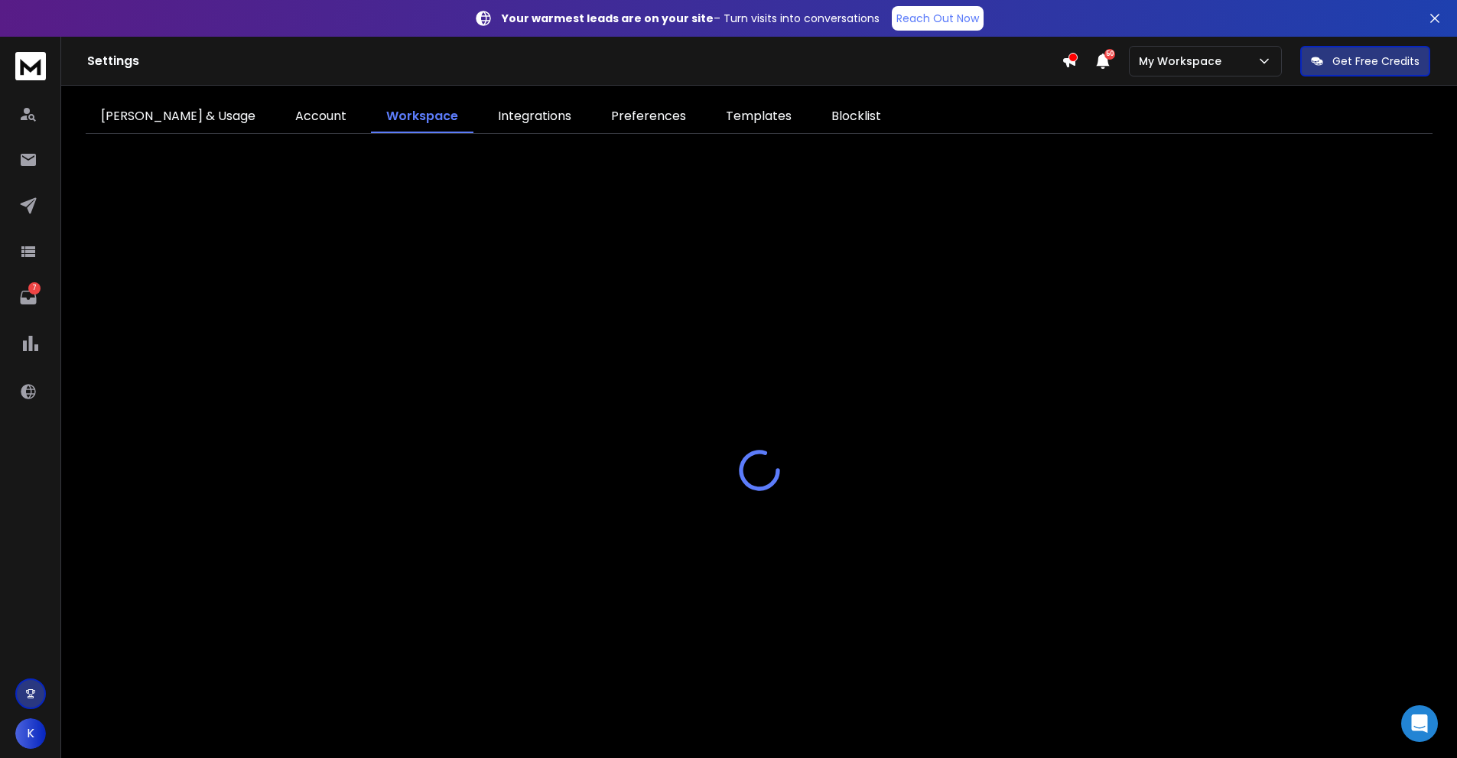
click at [280, 114] on link "Account" at bounding box center [321, 117] width 82 height 32
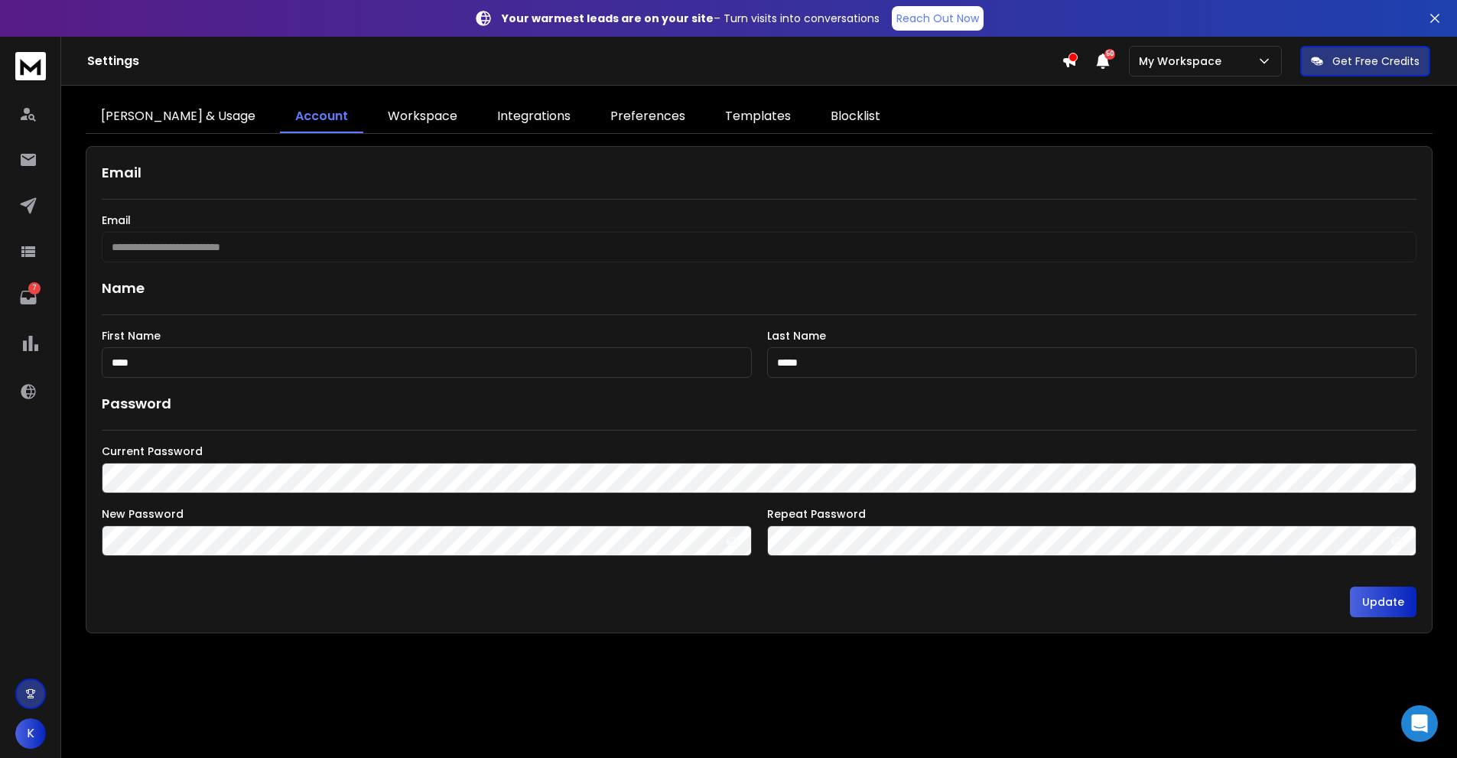
click at [156, 110] on link "Billings & Usage" at bounding box center [178, 117] width 185 height 32
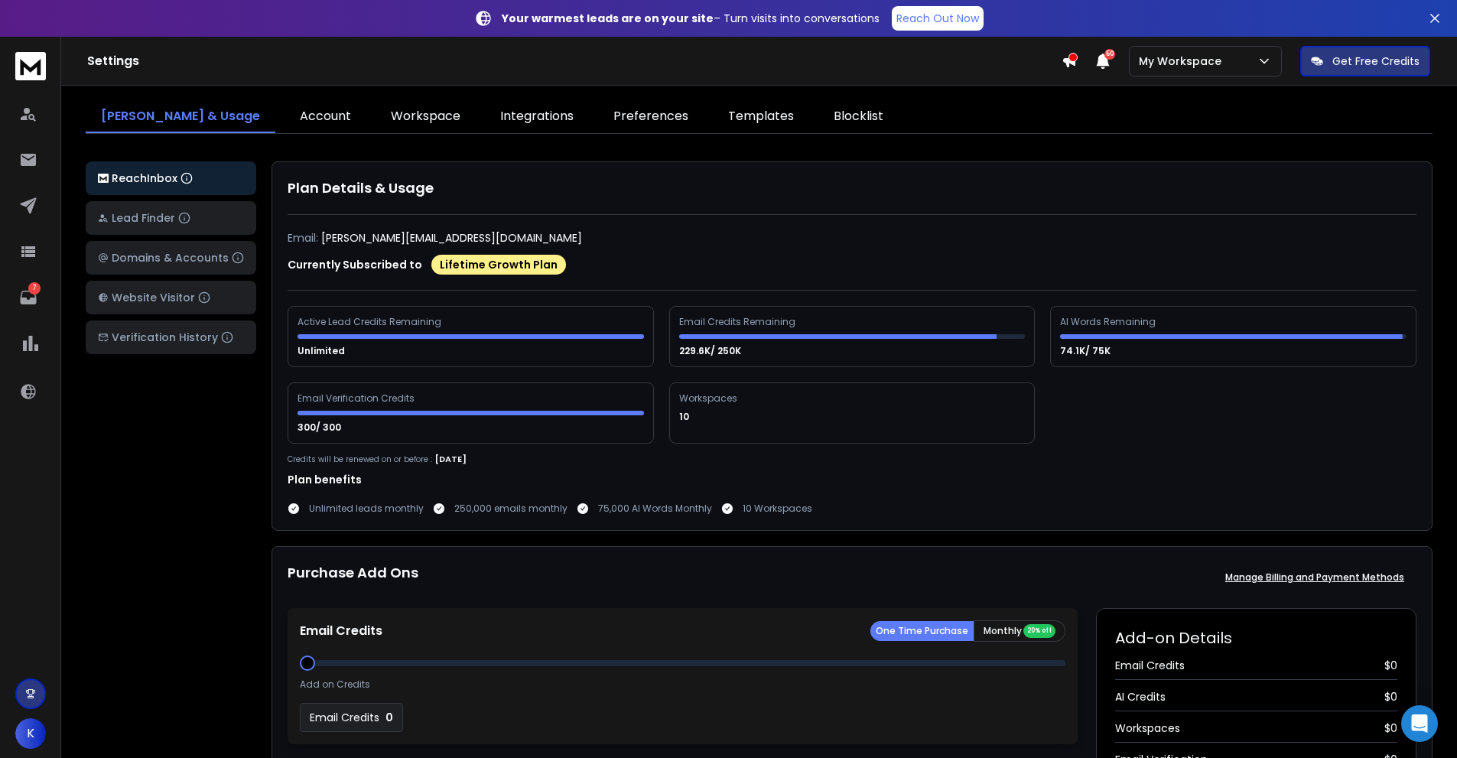
click at [1106, 62] on icon at bounding box center [1103, 60] width 14 height 15
click at [713, 113] on link "Templates" at bounding box center [761, 117] width 96 height 32
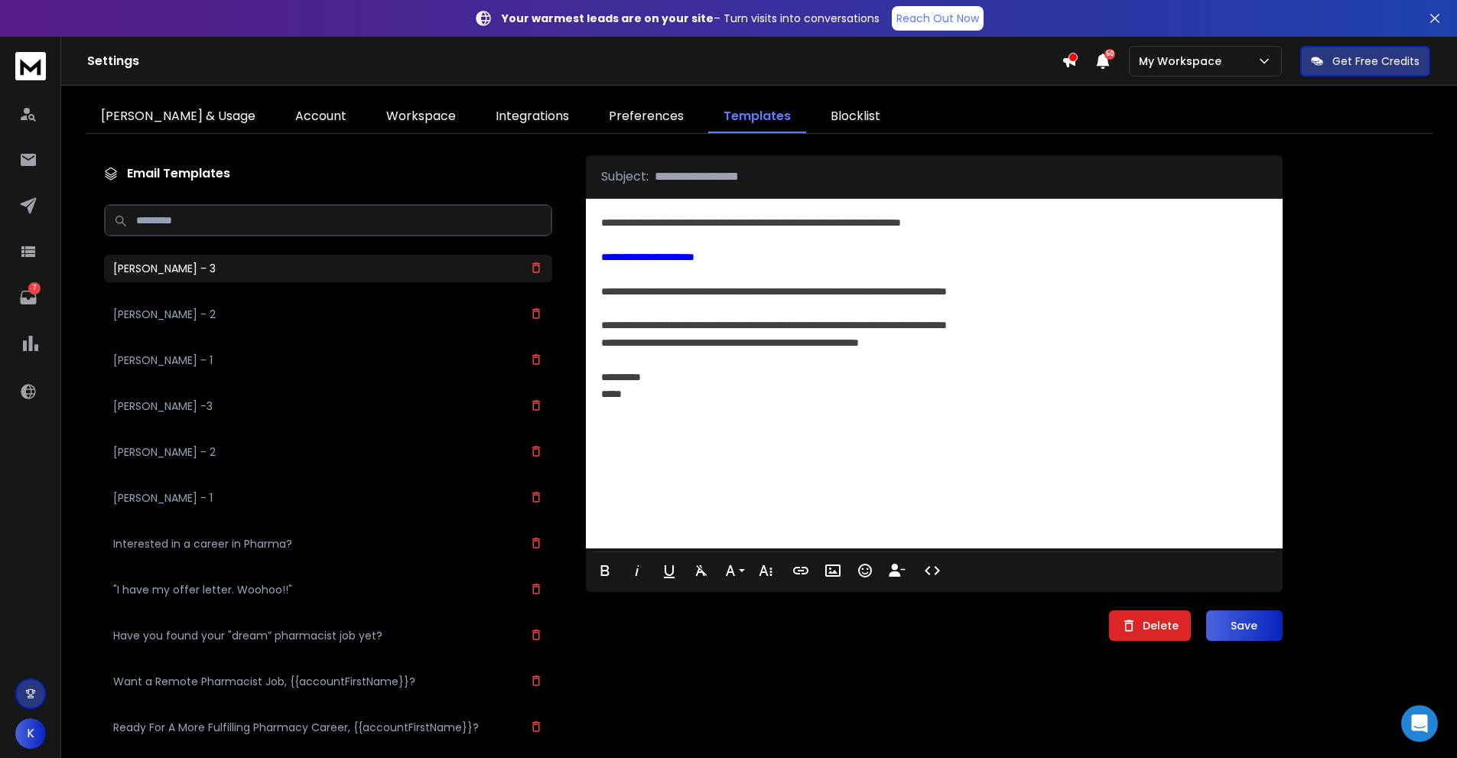
click at [599, 119] on link "Preferences" at bounding box center [646, 117] width 106 height 32
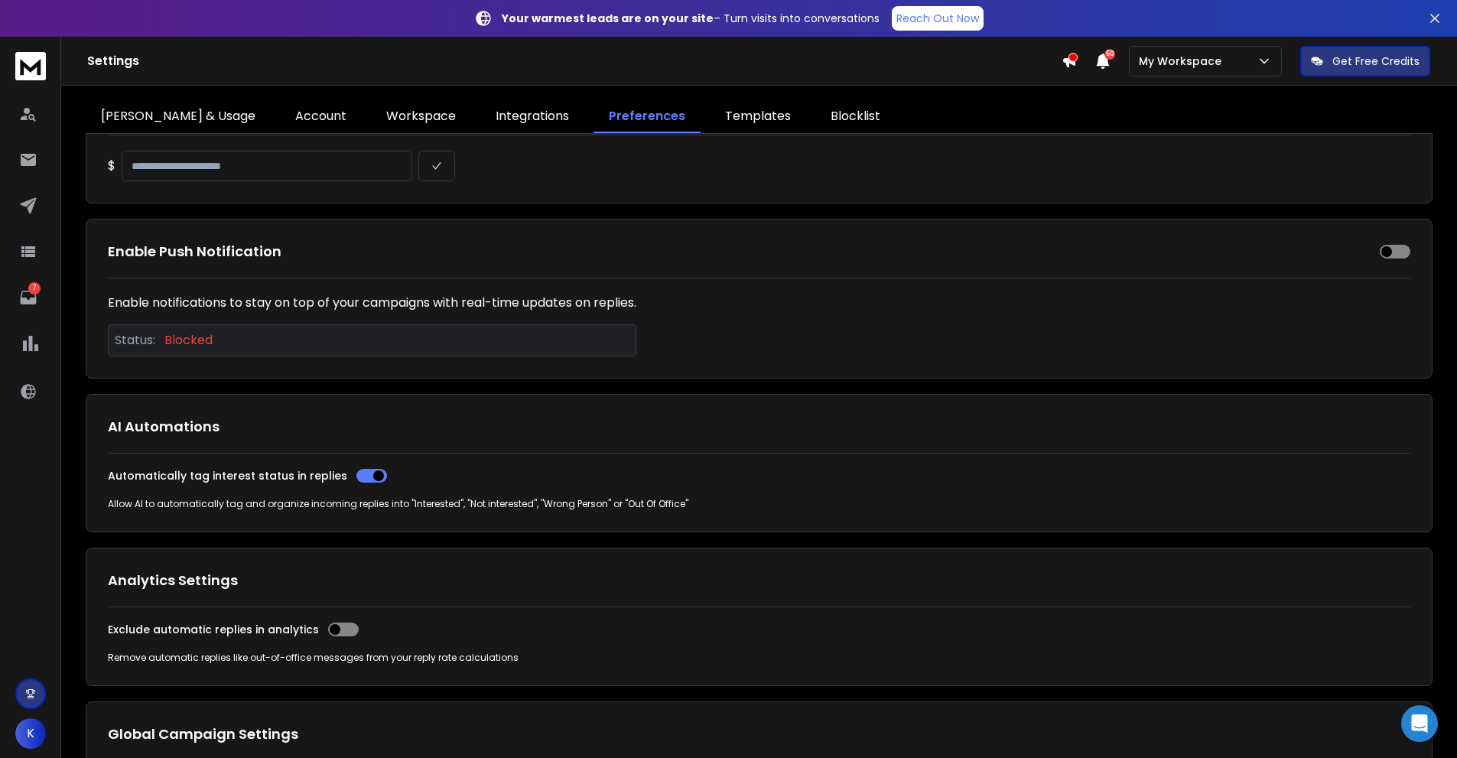
scroll to position [76, 0]
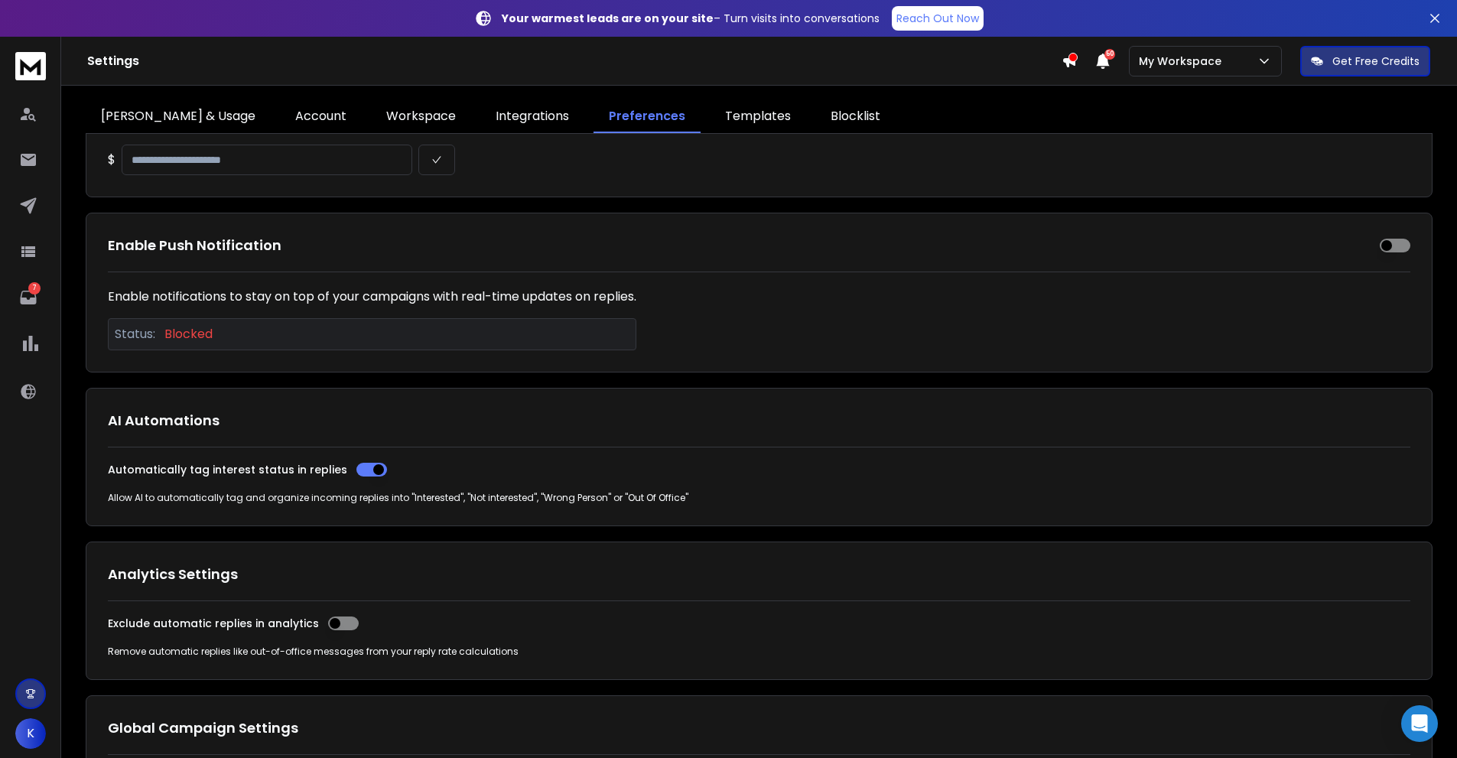
click at [480, 128] on link "Integrations" at bounding box center [532, 117] width 104 height 32
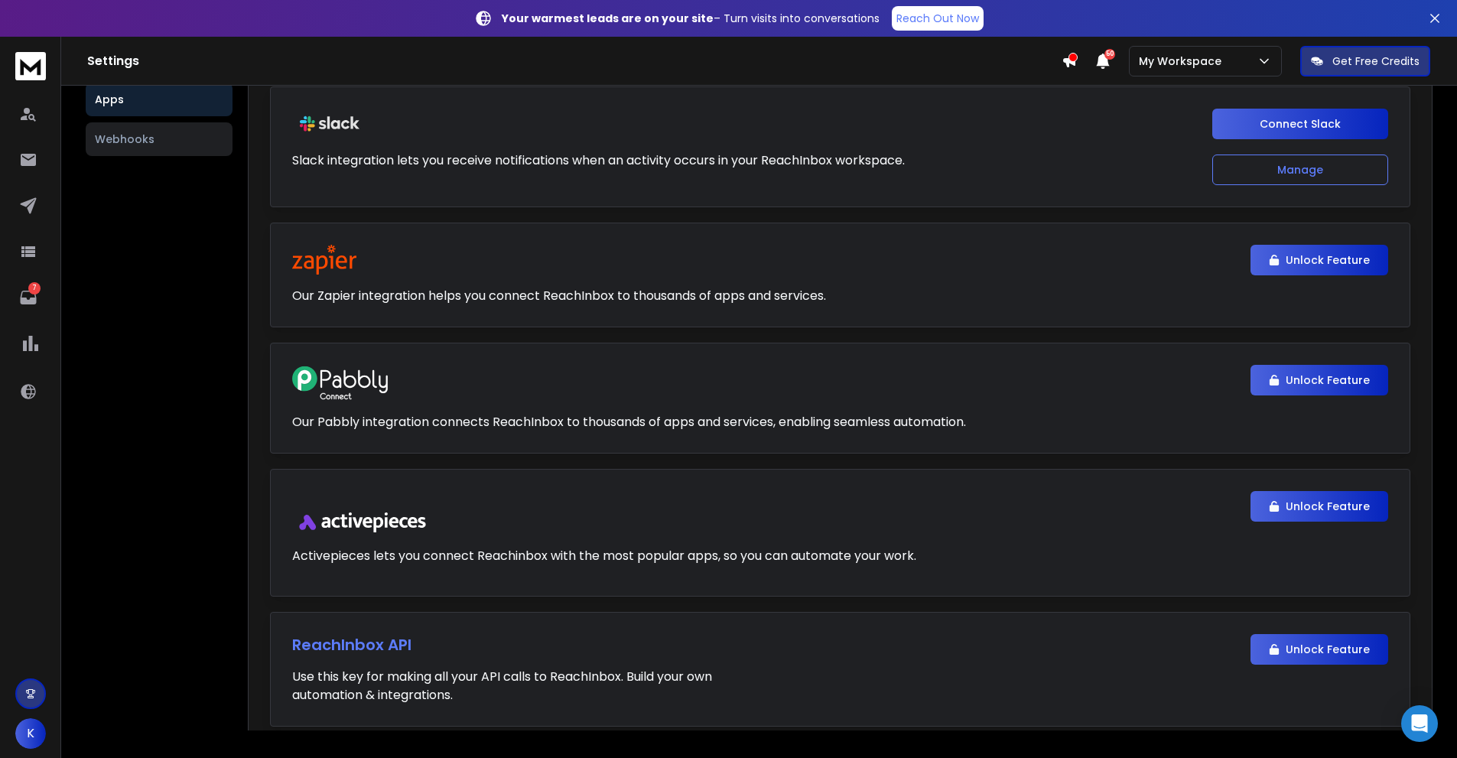
scroll to position [120, 0]
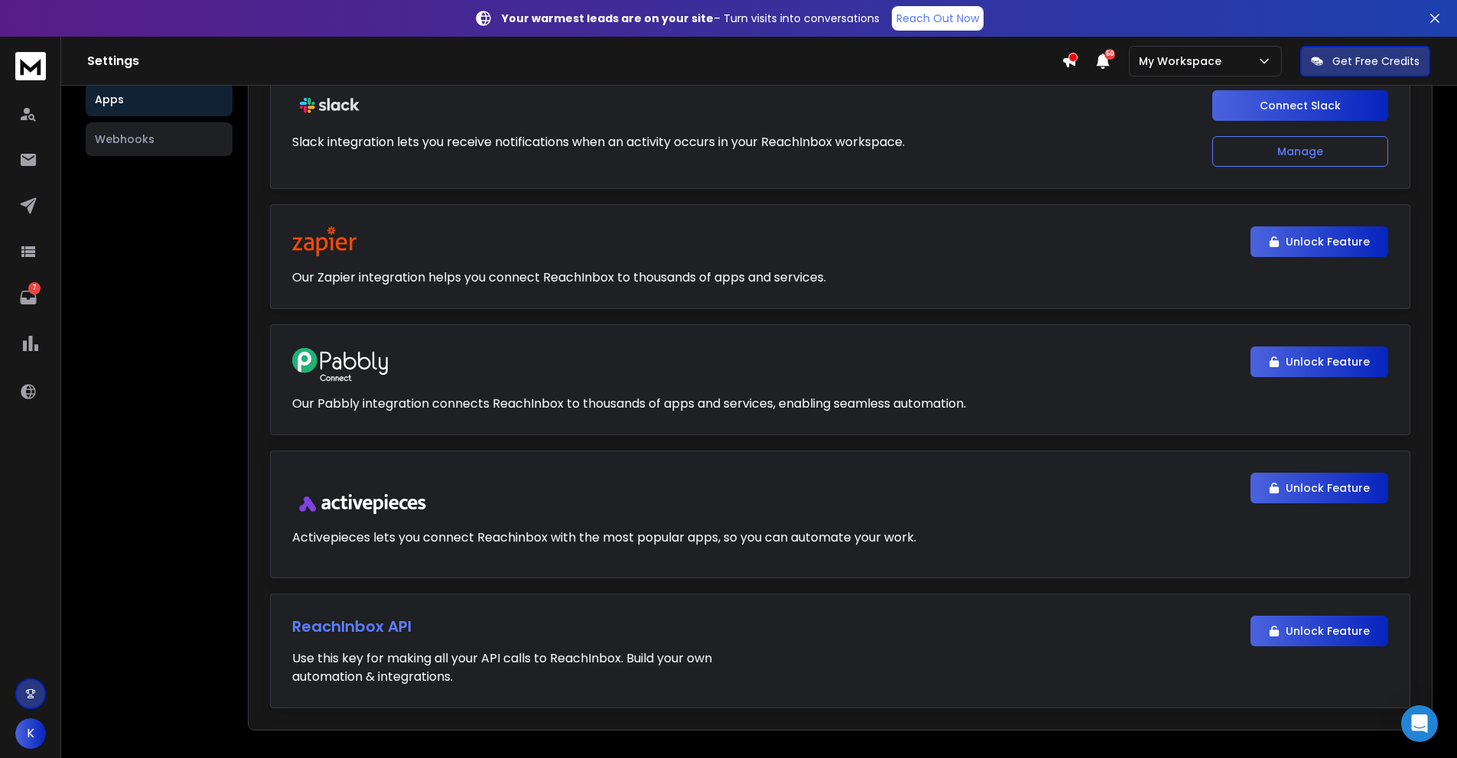
click at [1318, 638] on p "Unlock Feature" at bounding box center [1327, 630] width 84 height 15
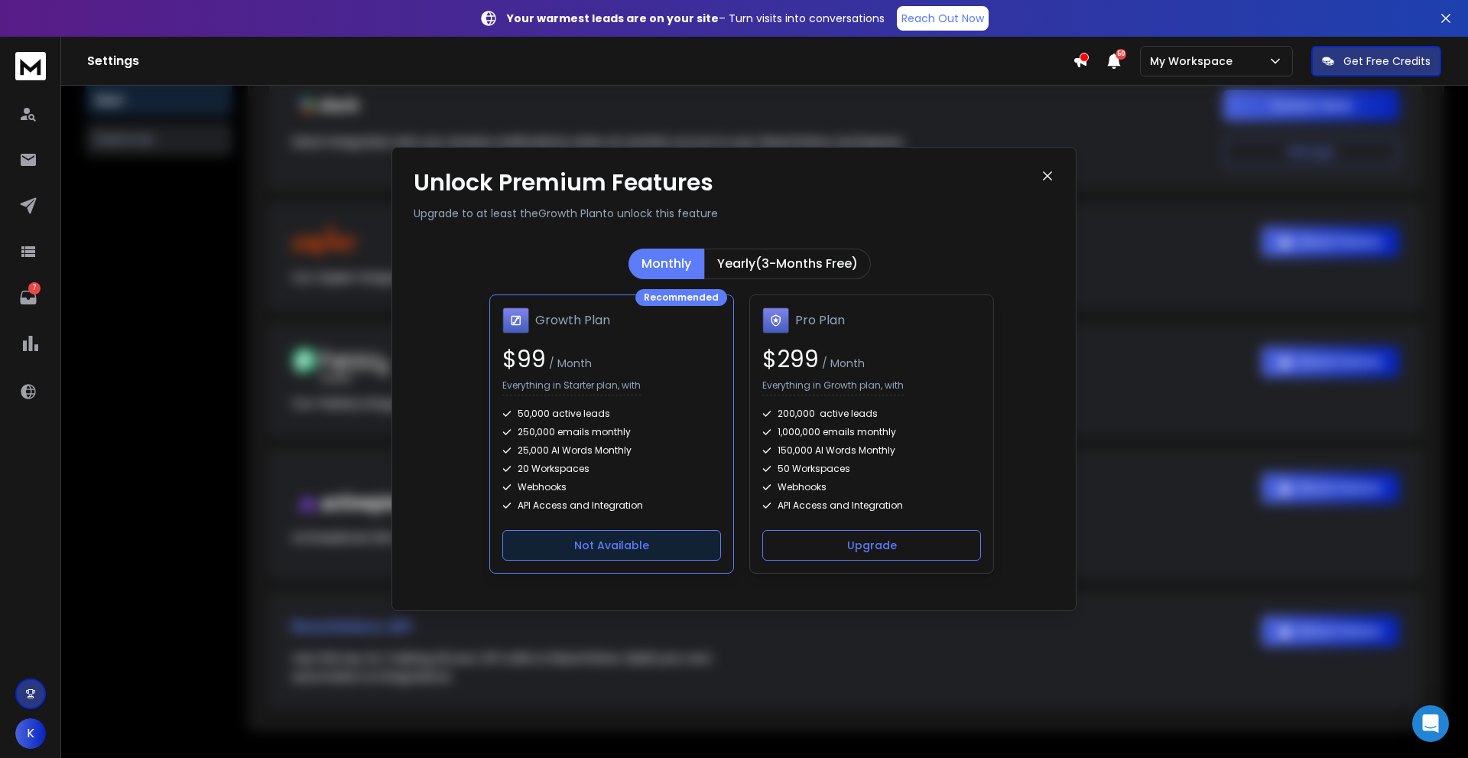
click at [648, 541] on button "Not Available" at bounding box center [611, 545] width 219 height 31
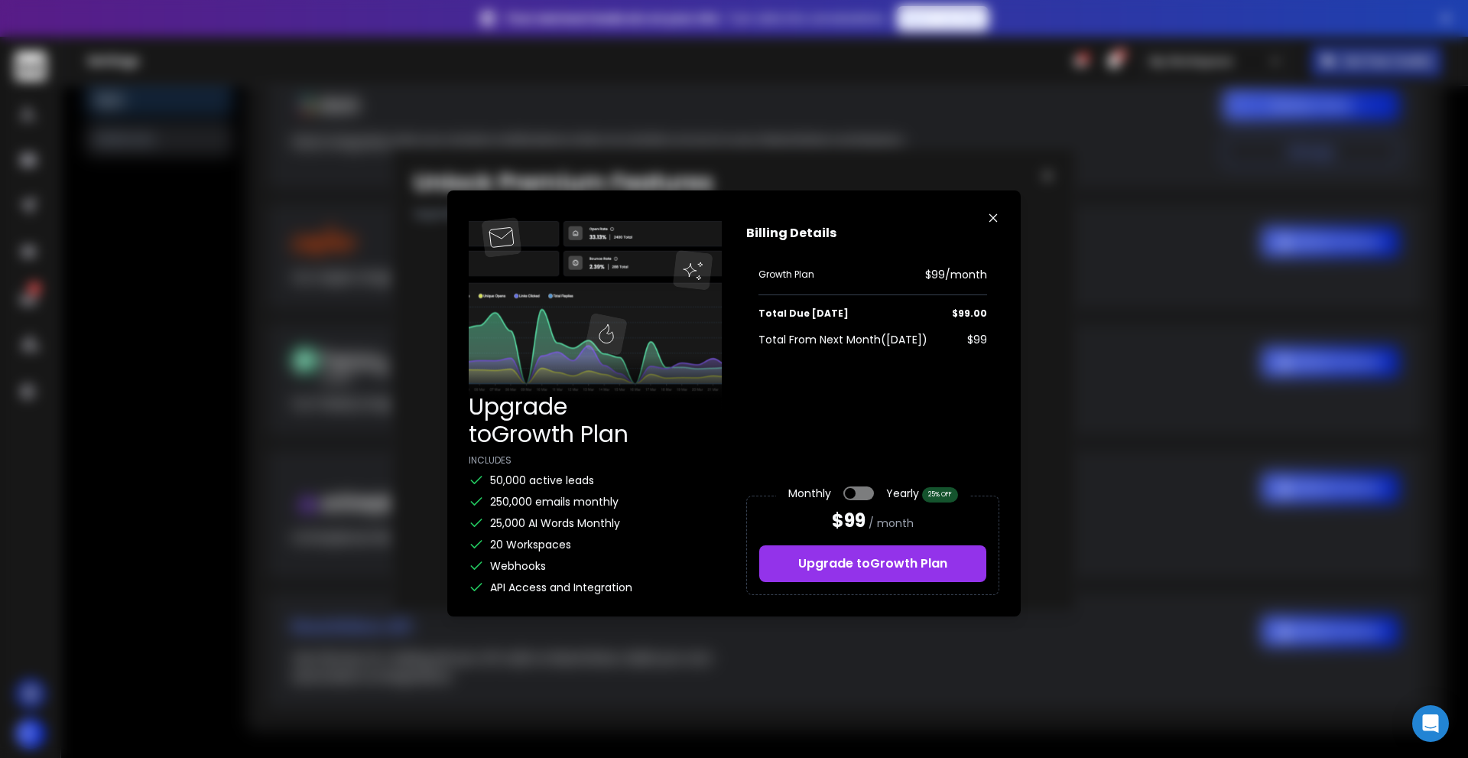
click at [991, 218] on icon at bounding box center [993, 218] width 12 height 12
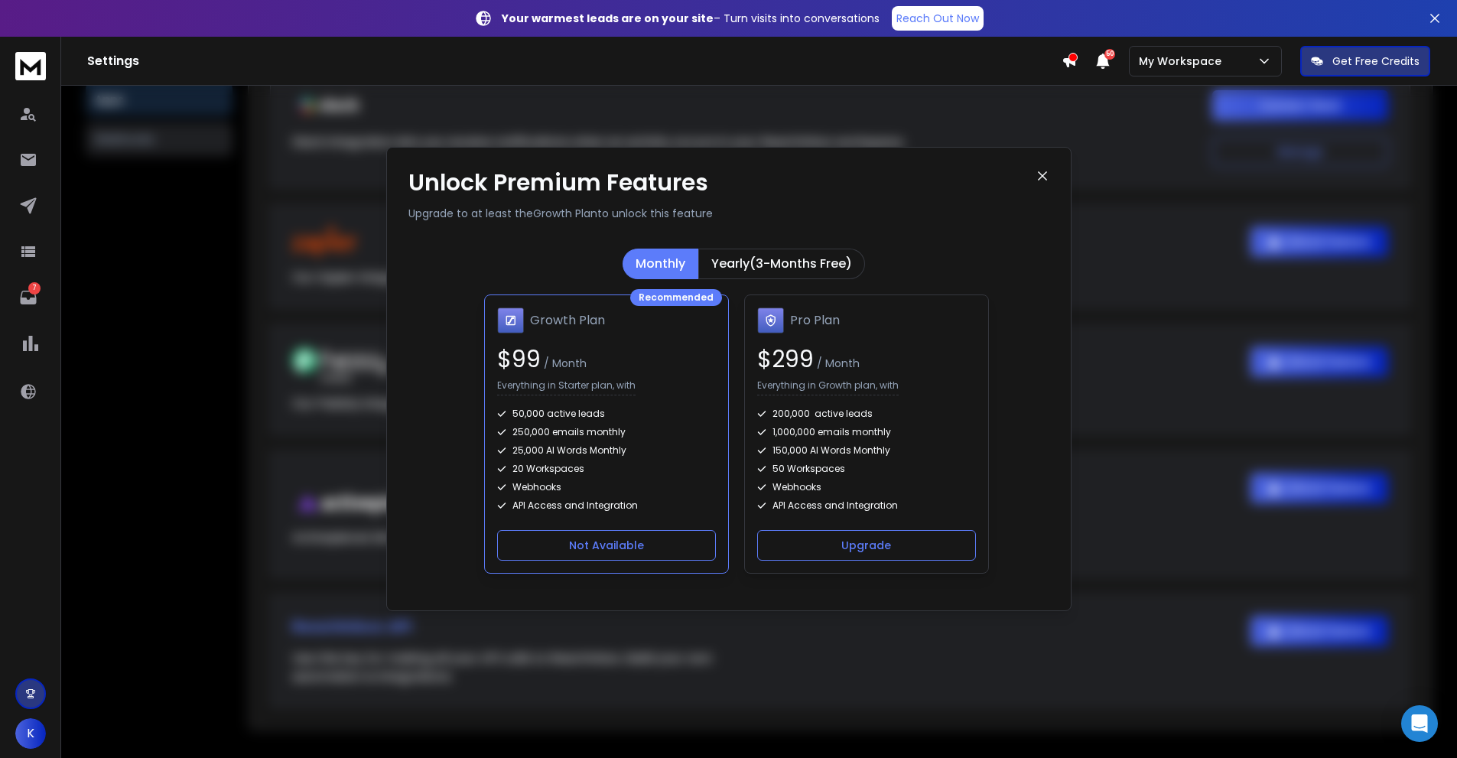
click at [1046, 176] on icon at bounding box center [1041, 175] width 9 height 9
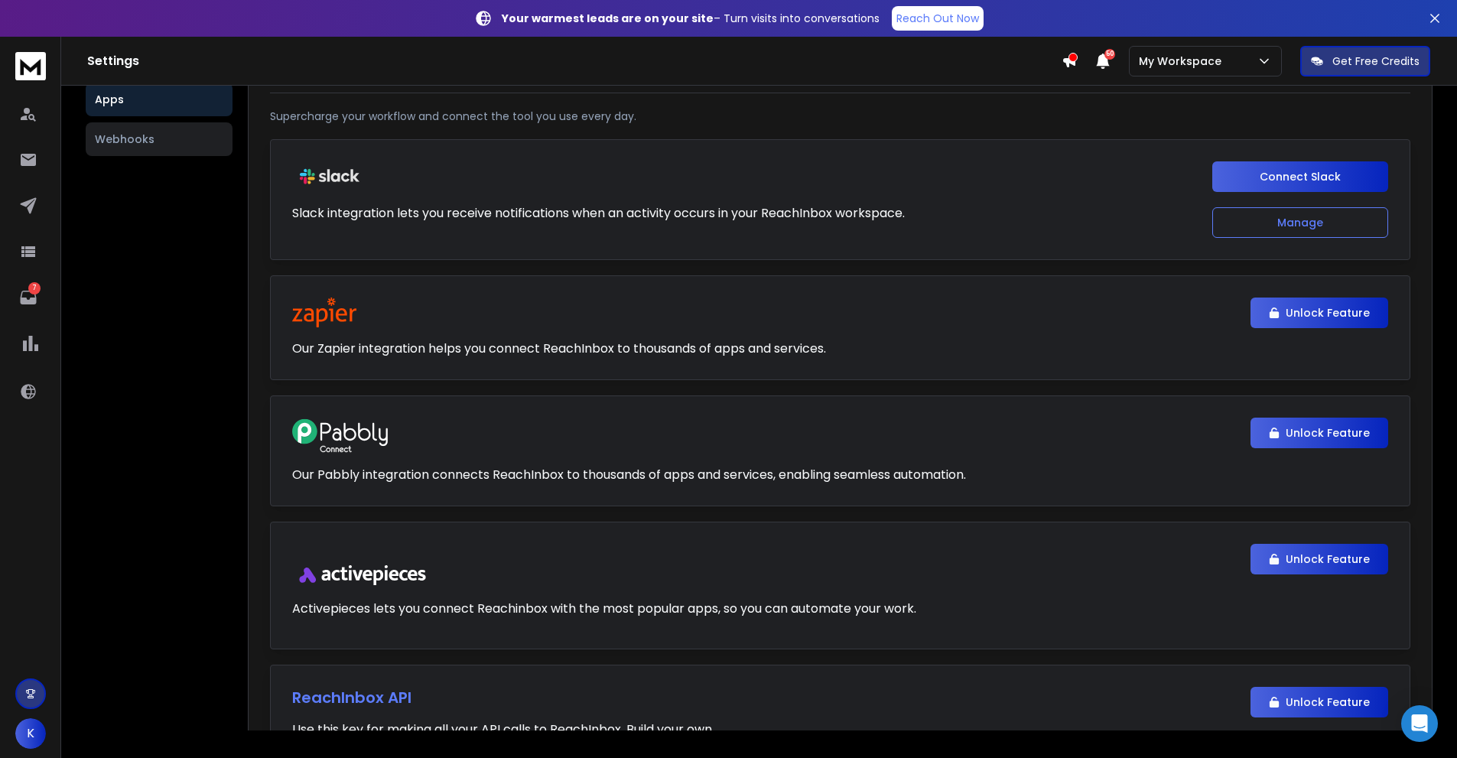
scroll to position [44, 0]
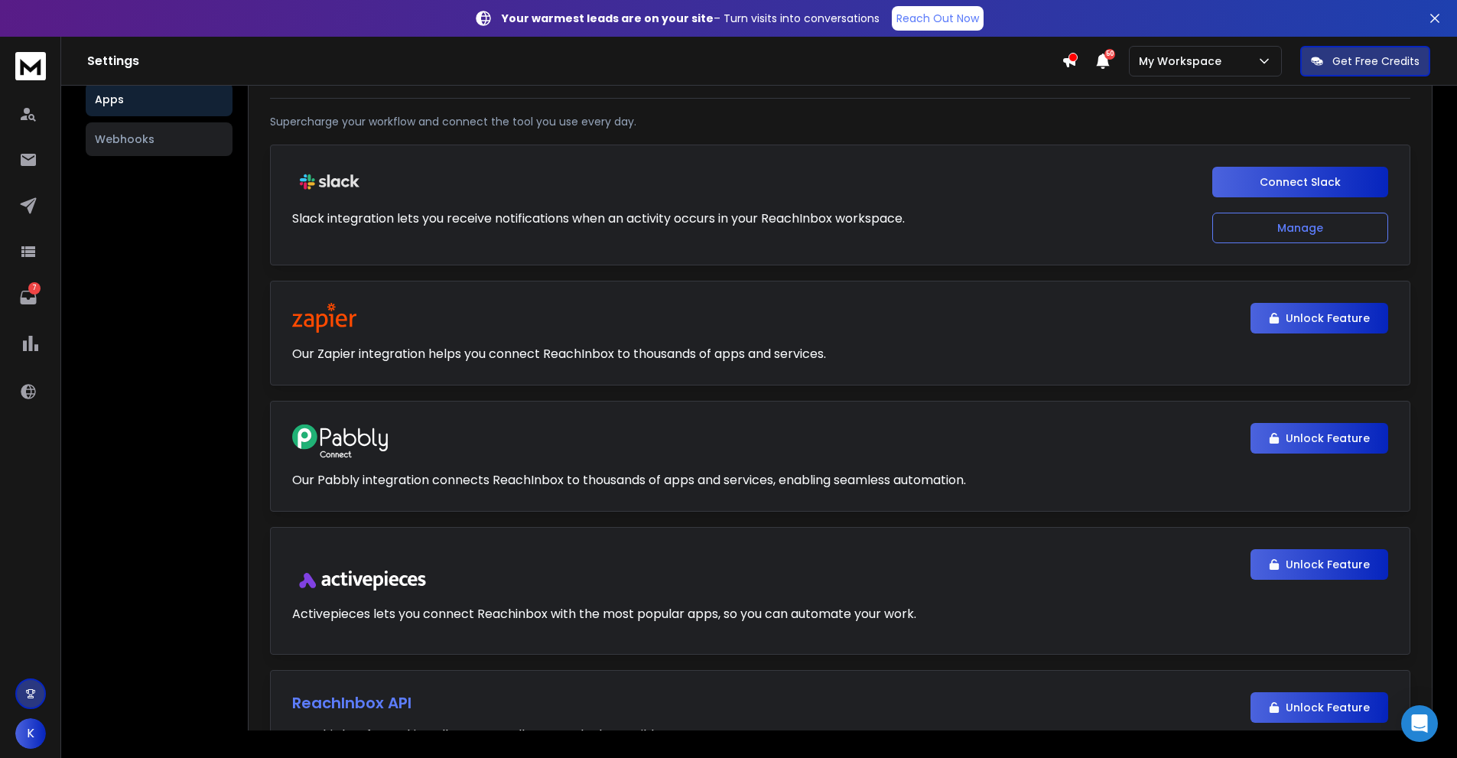
drag, startPoint x: 567, startPoint y: 340, endPoint x: 174, endPoint y: 306, distance: 394.5
click at [174, 306] on div "Apps Webhooks Integrate With Popular Apps Supercharge your workflow and connect…" at bounding box center [759, 407] width 1347 height 648
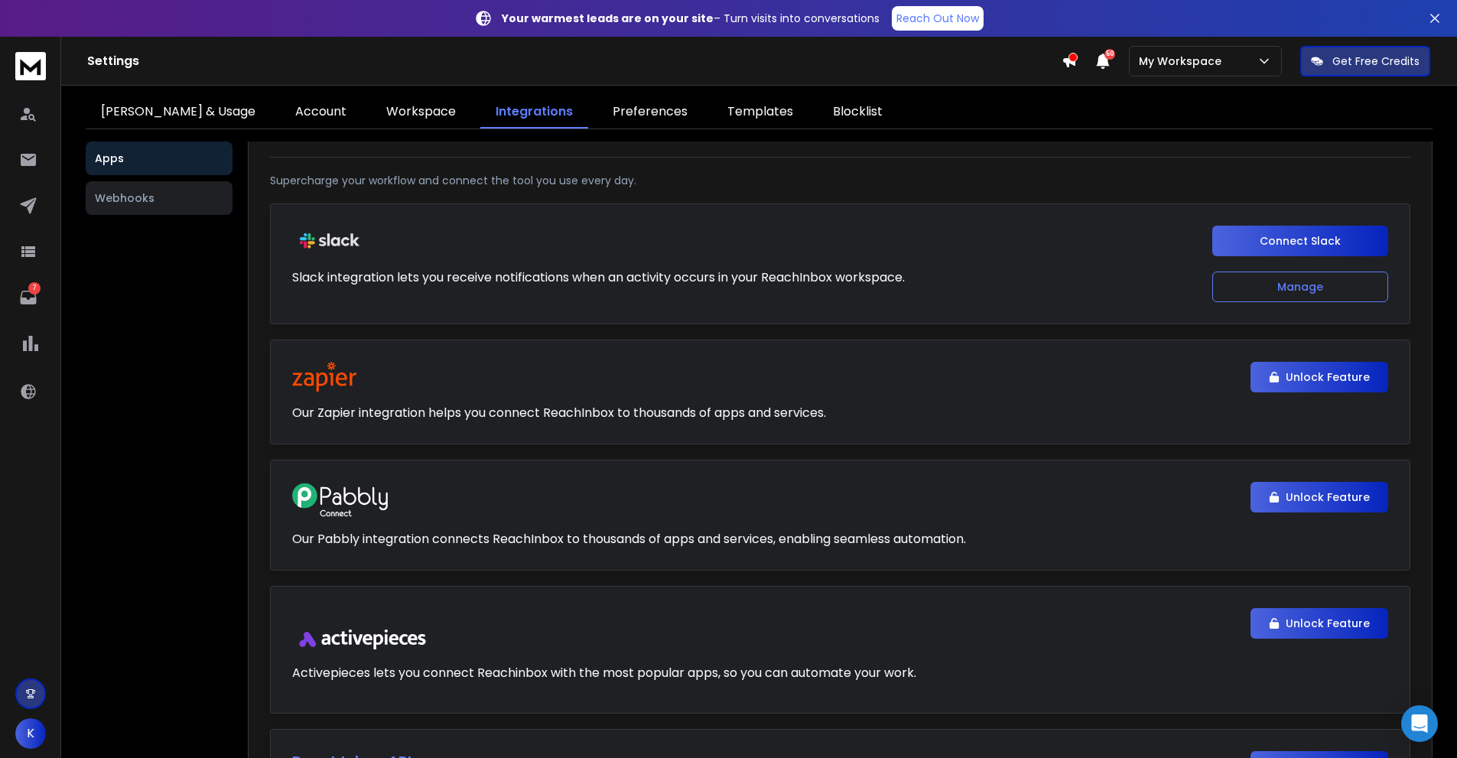
scroll to position [0, 0]
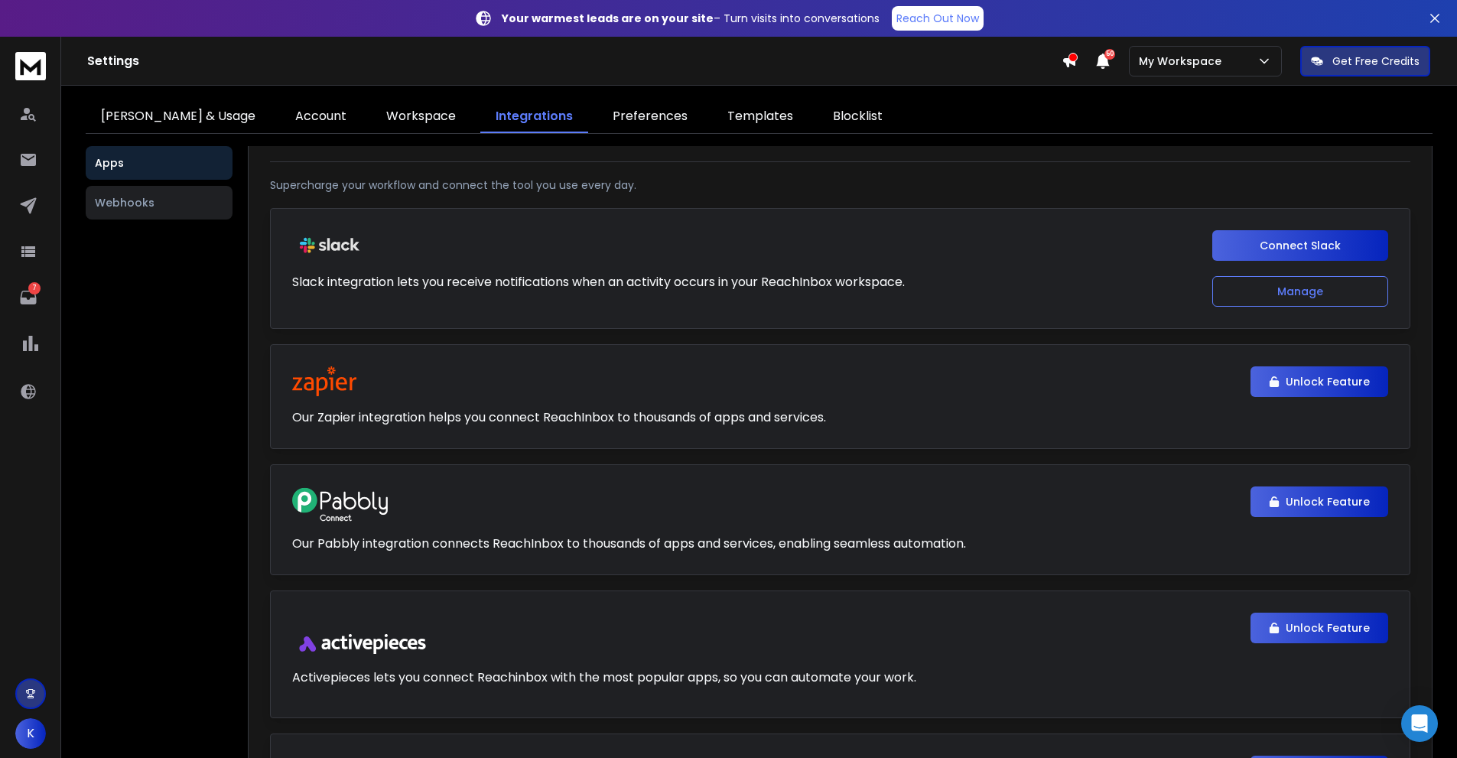
click at [280, 119] on link "Account" at bounding box center [321, 117] width 82 height 32
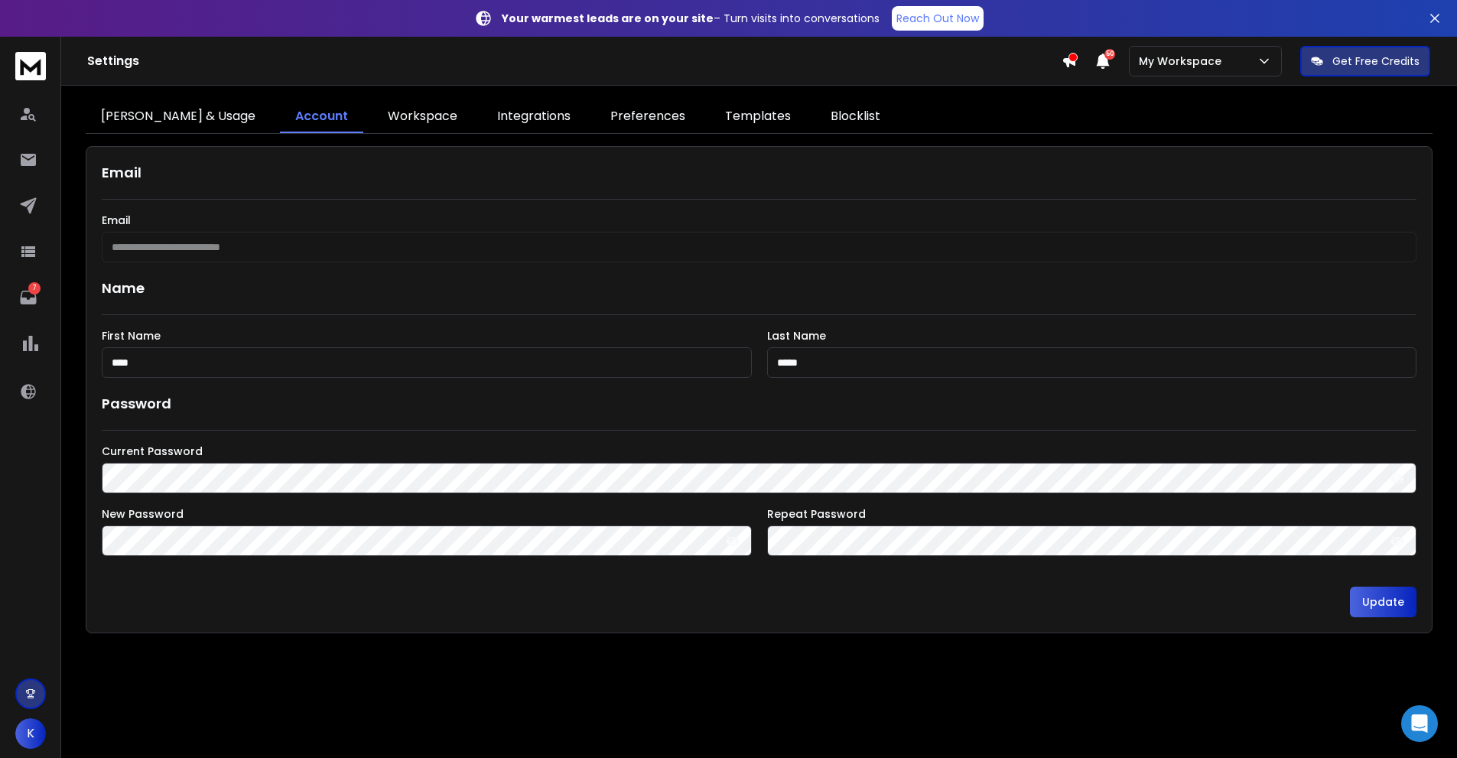
click at [168, 115] on link "Billings & Usage" at bounding box center [178, 117] width 185 height 32
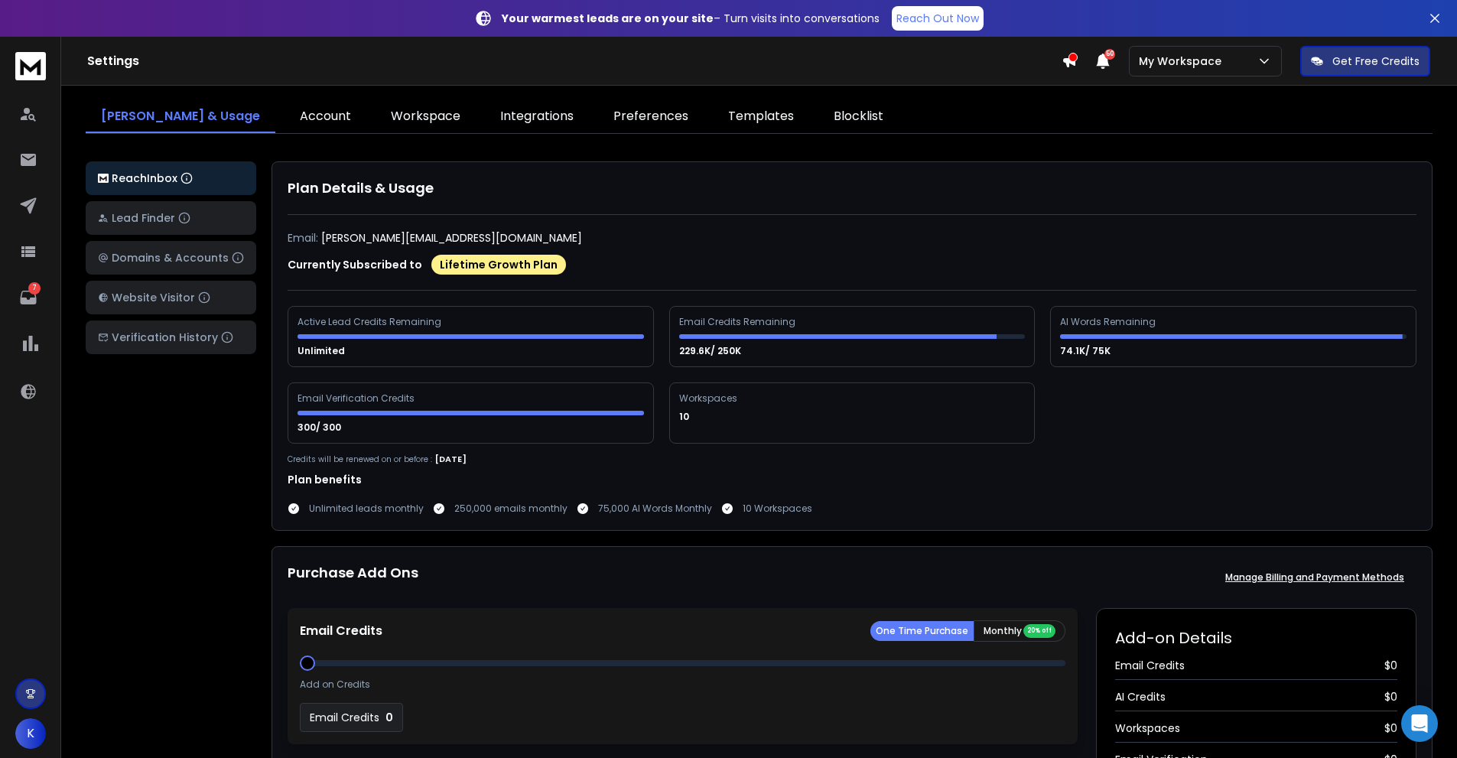
click at [206, 492] on div "ReachInbox Lead Finder Domains & Accounts Website Visitor Verification History …" at bounding box center [759, 470] width 1347 height 648
click at [502, 111] on link "Integrations" at bounding box center [537, 117] width 104 height 32
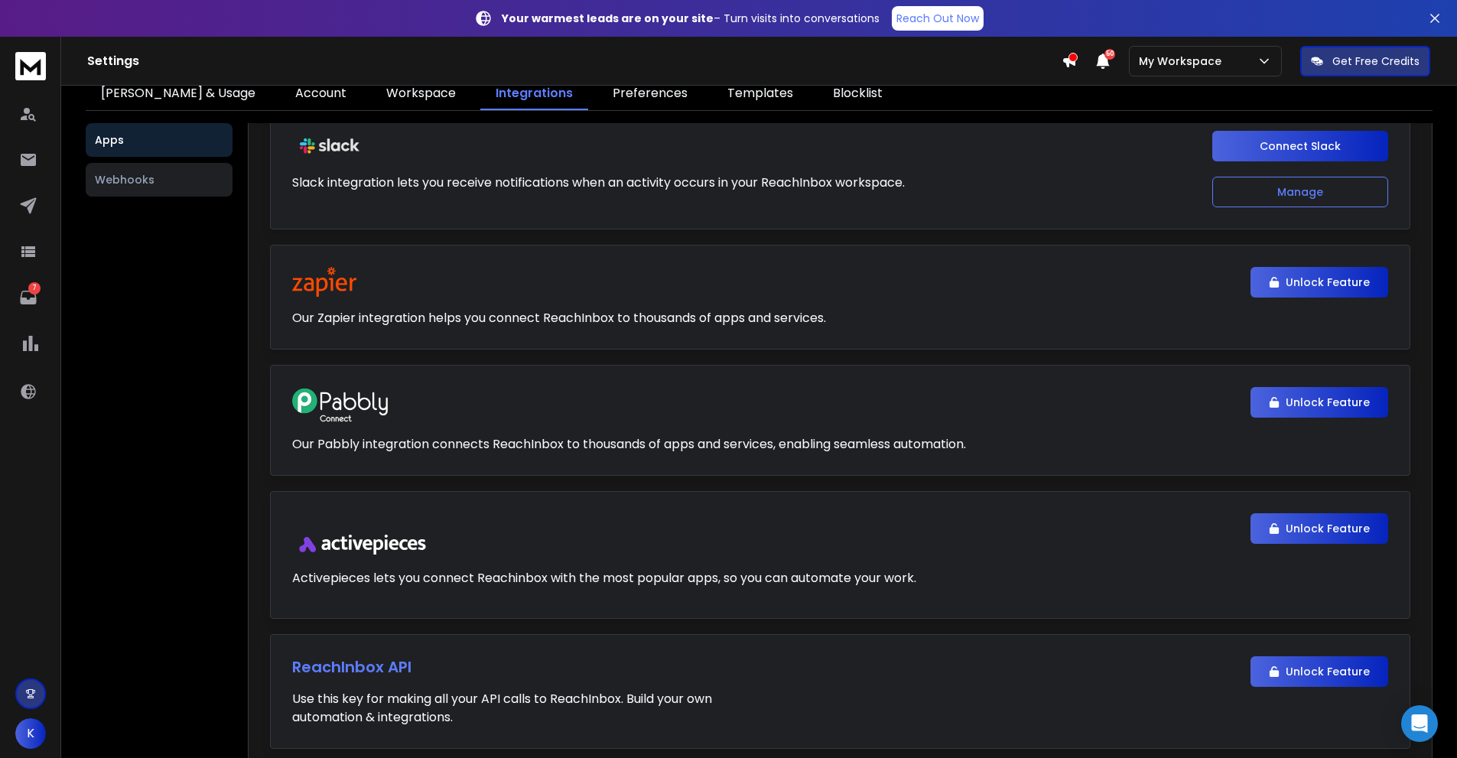
scroll to position [63, 0]
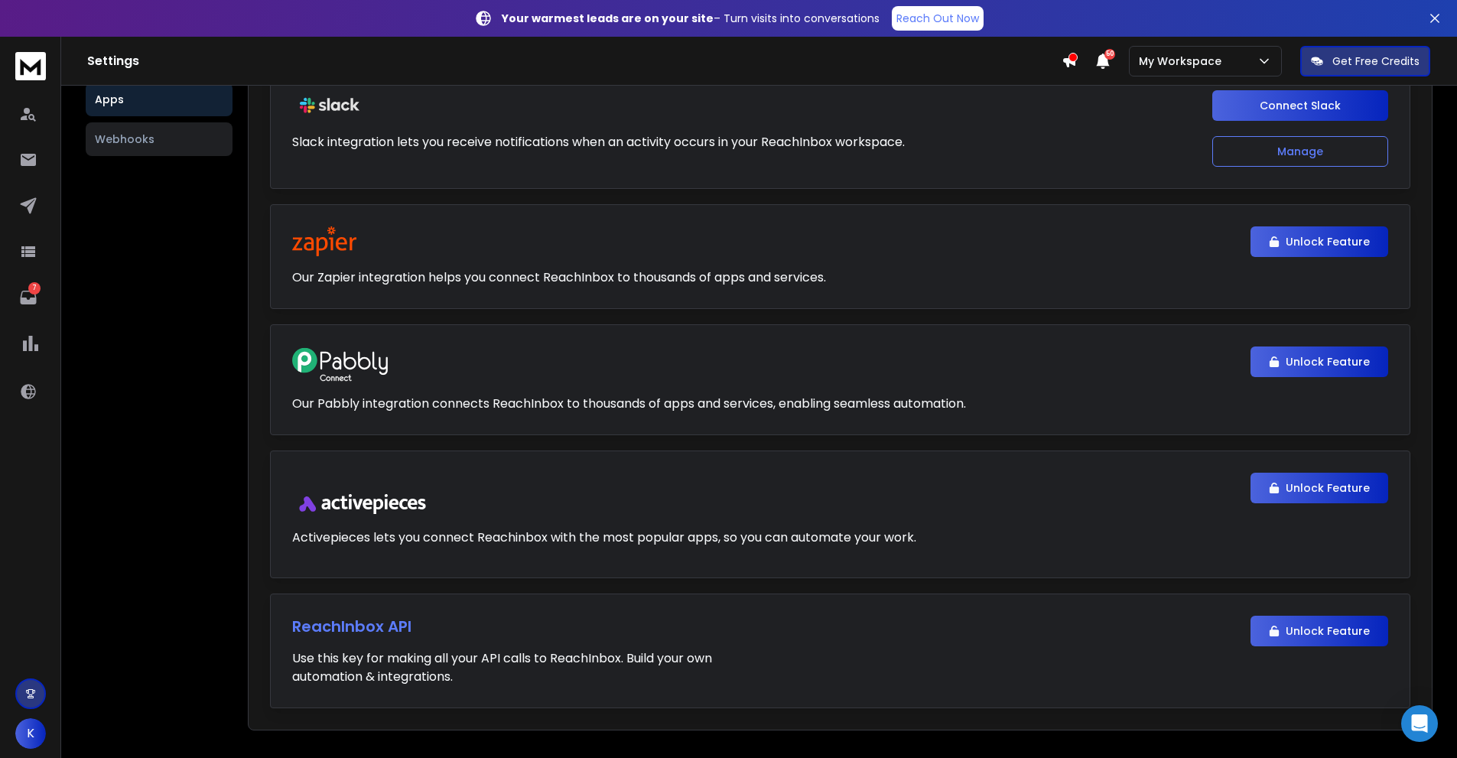
click at [1285, 235] on p "Unlock Feature" at bounding box center [1327, 241] width 84 height 15
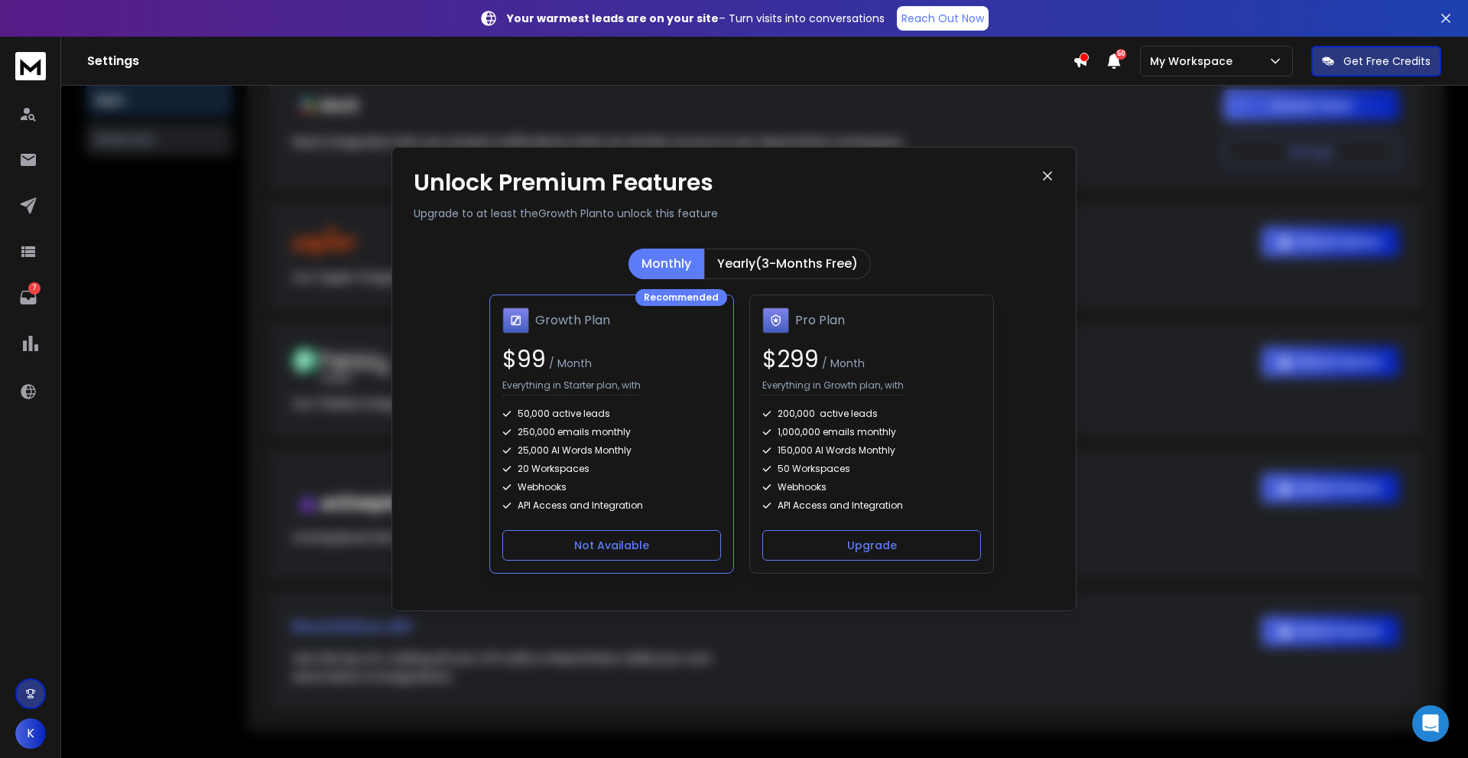
click at [1146, 185] on div "Unlock Premium Features Upgrade to at least the Growth Plan to unlock this feat…" at bounding box center [734, 379] width 1468 height 495
click at [1061, 177] on div "Unlock Premium Features Upgrade to at least the Growth Plan to unlock this feat…" at bounding box center [733, 379] width 685 height 464
click at [1052, 177] on icon at bounding box center [1048, 176] width 14 height 14
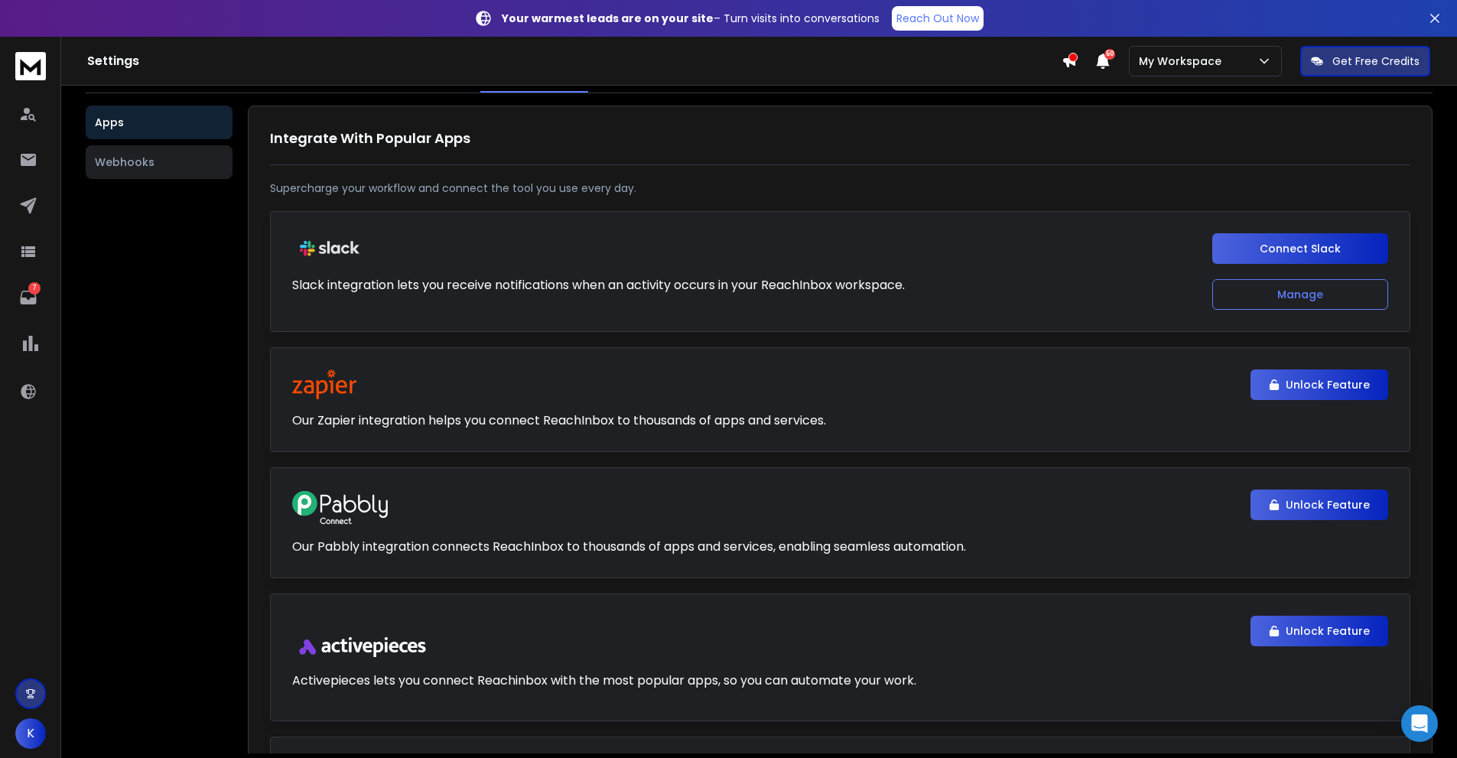
scroll to position [0, 0]
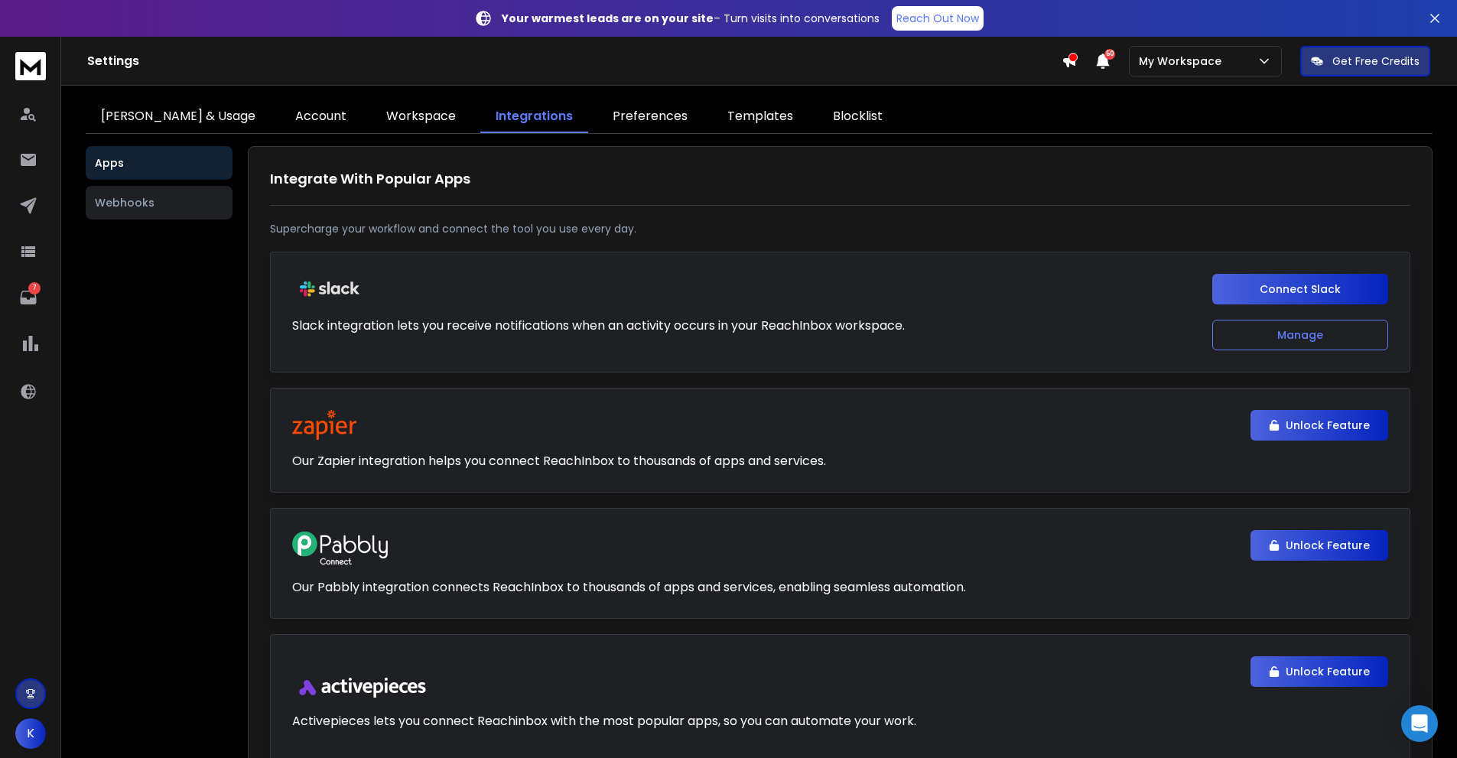
click at [168, 115] on link "Billings & Usage" at bounding box center [178, 117] width 185 height 32
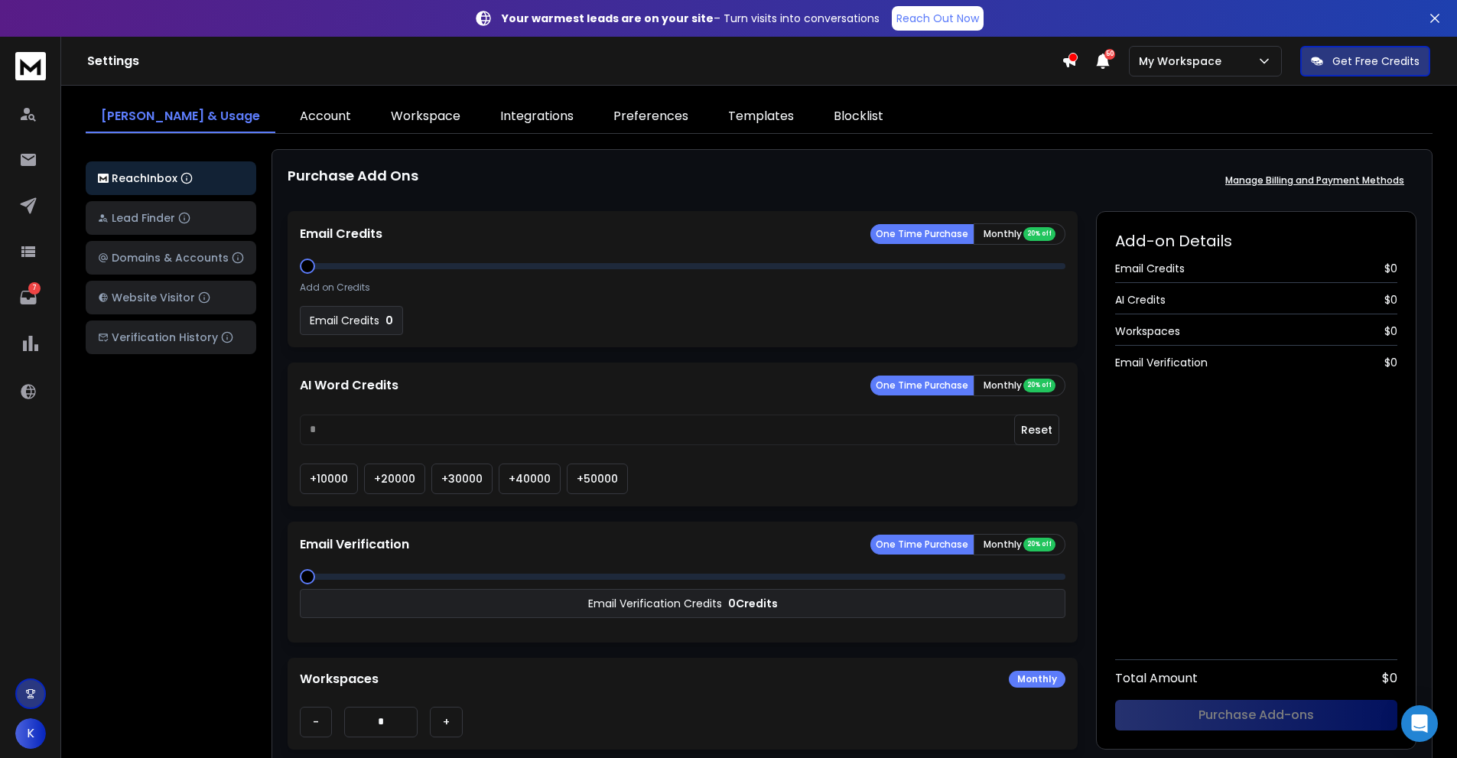
scroll to position [424, 0]
